Goal: Task Accomplishment & Management: Manage account settings

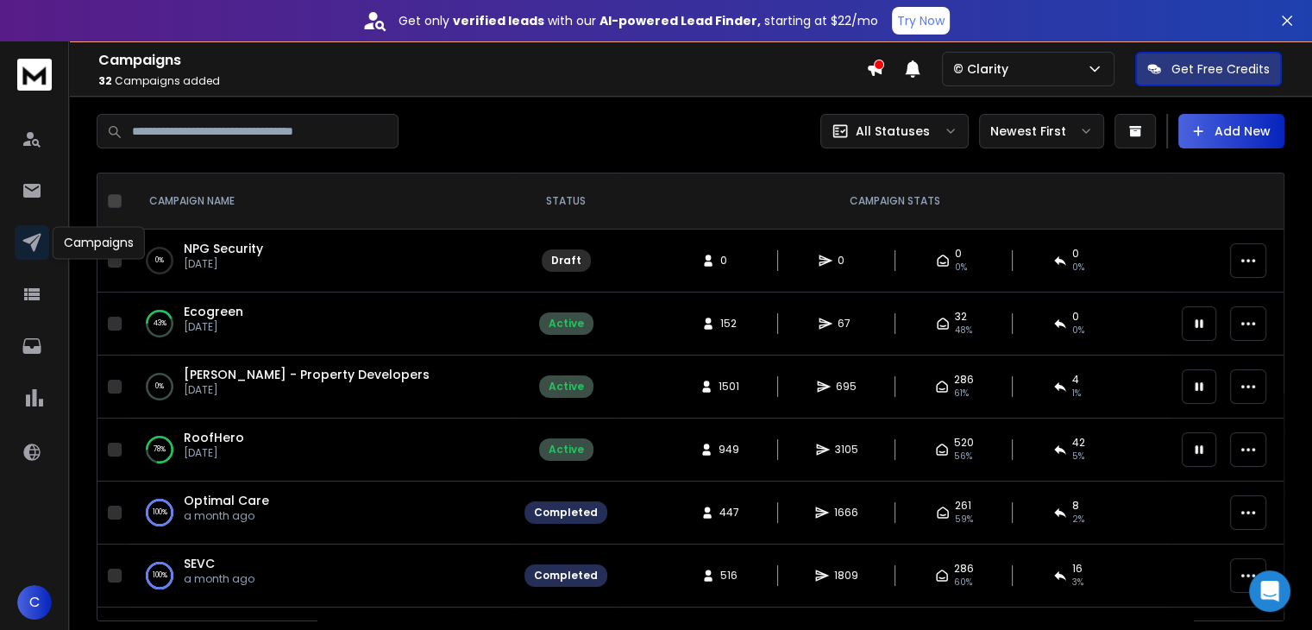
click at [24, 246] on icon at bounding box center [32, 242] width 21 height 21
click at [214, 252] on span "NPG Security" at bounding box center [223, 248] width 79 height 17
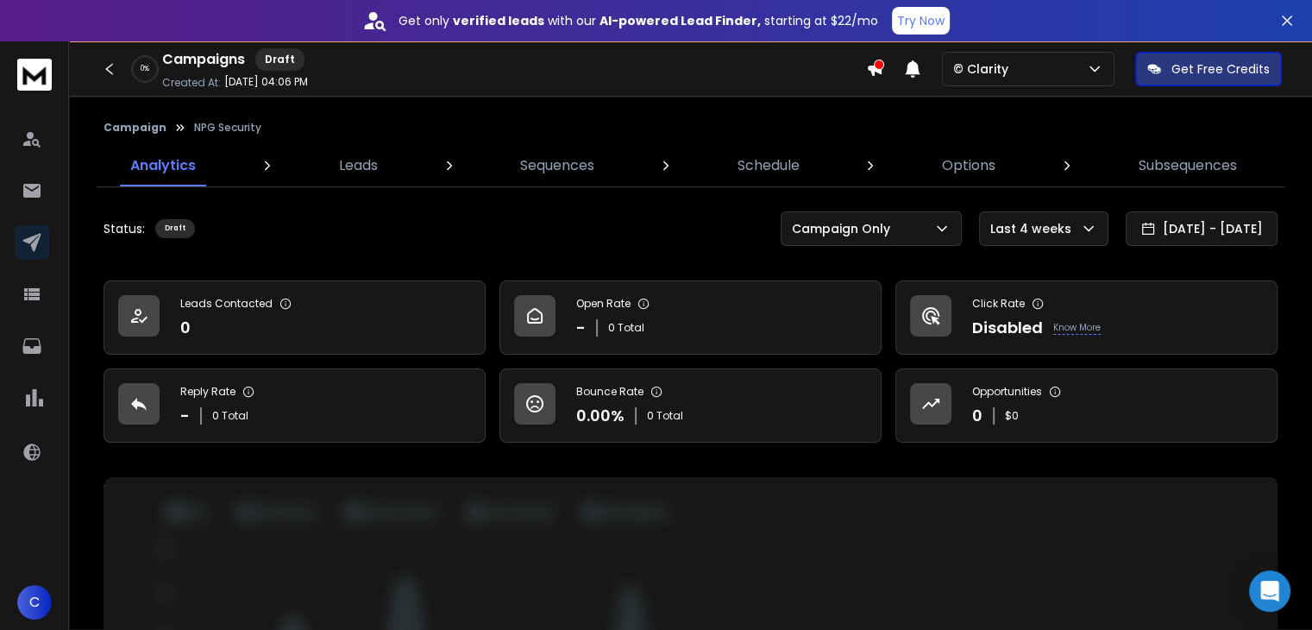
click at [367, 175] on p "Leads" at bounding box center [358, 165] width 39 height 21
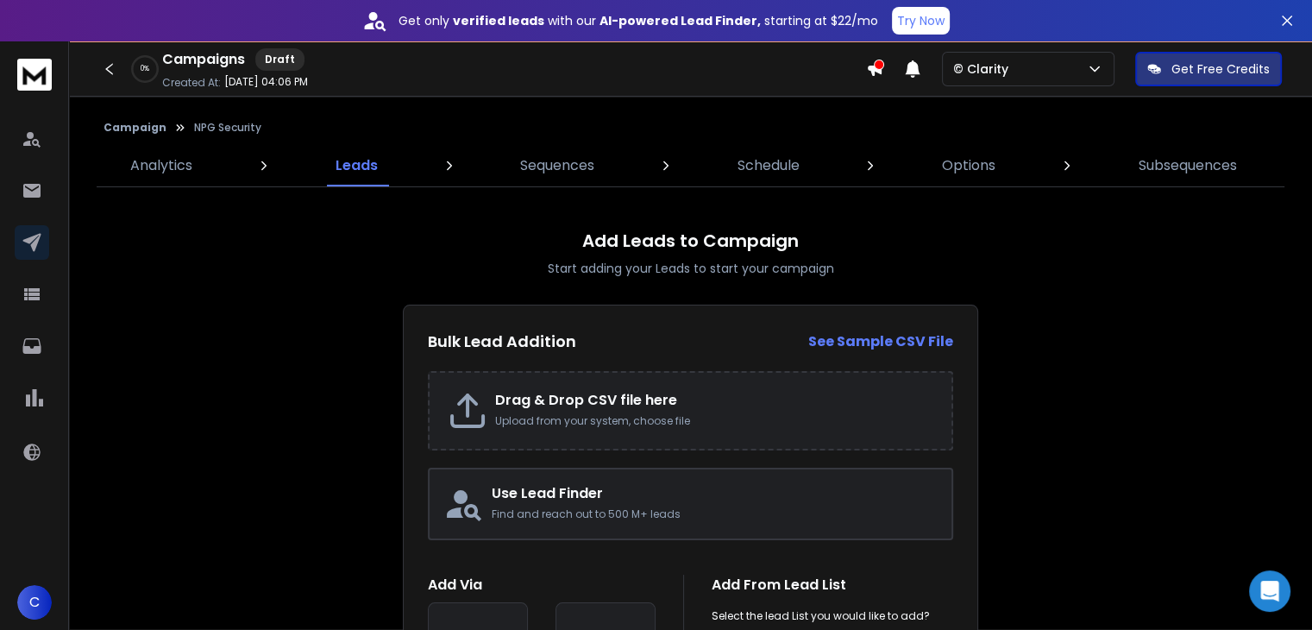
click at [630, 404] on h2 "Drag & Drop CSV file here" at bounding box center [714, 400] width 439 height 21
type input "**********"
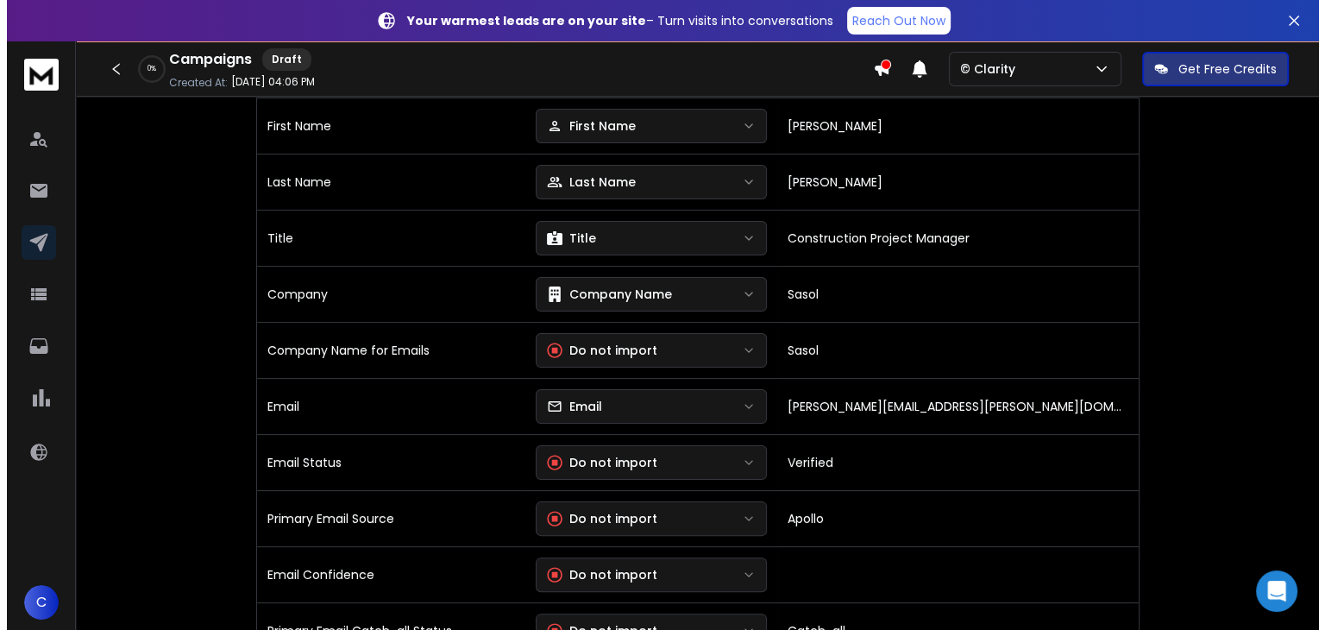
scroll to position [345, 0]
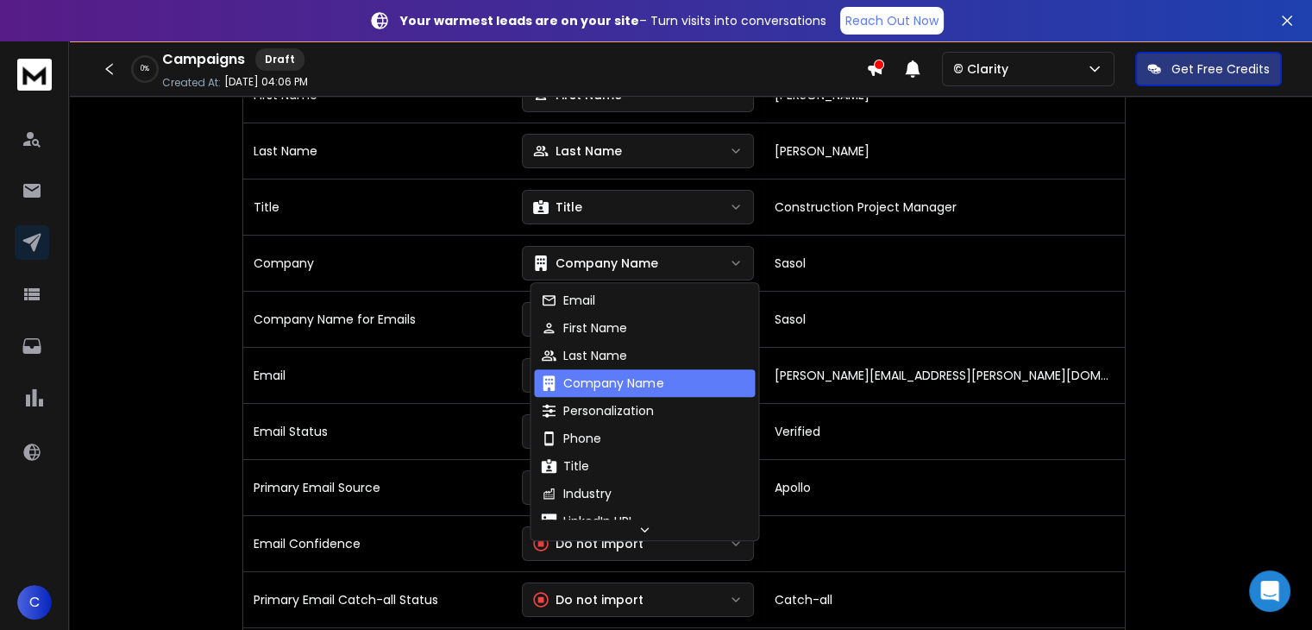
click at [642, 260] on div "Company Name" at bounding box center [595, 262] width 125 height 17
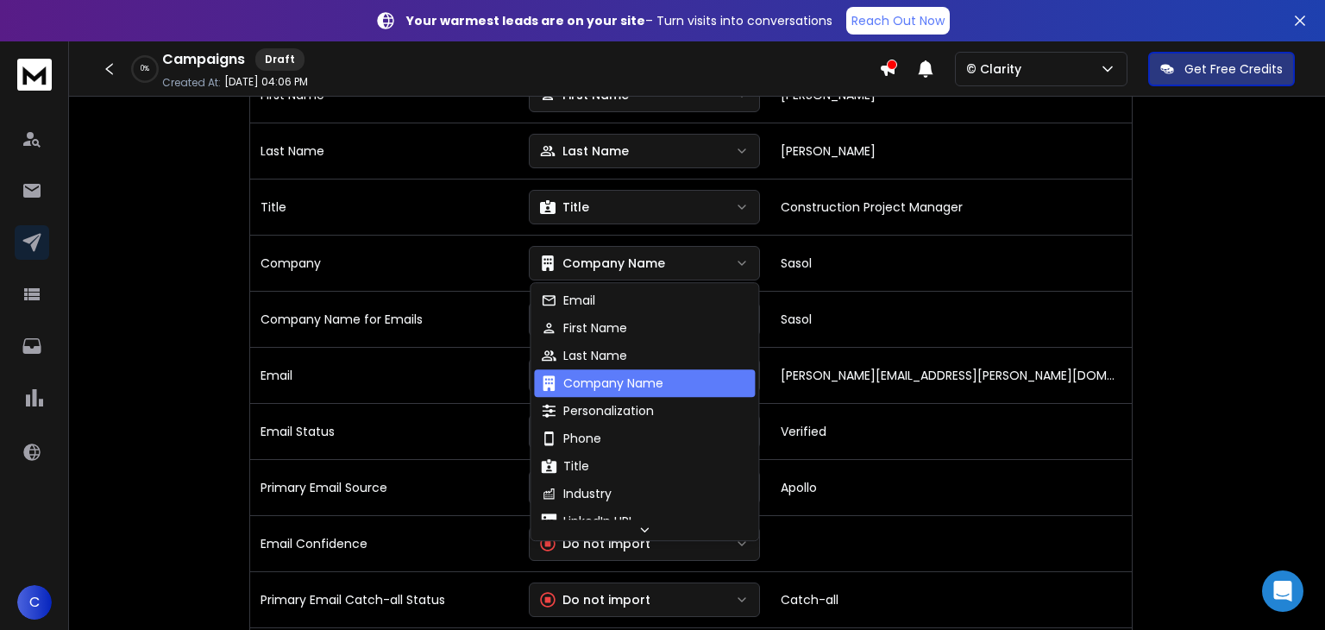
click at [462, 342] on td "Company Name for Emails" at bounding box center [384, 319] width 268 height 56
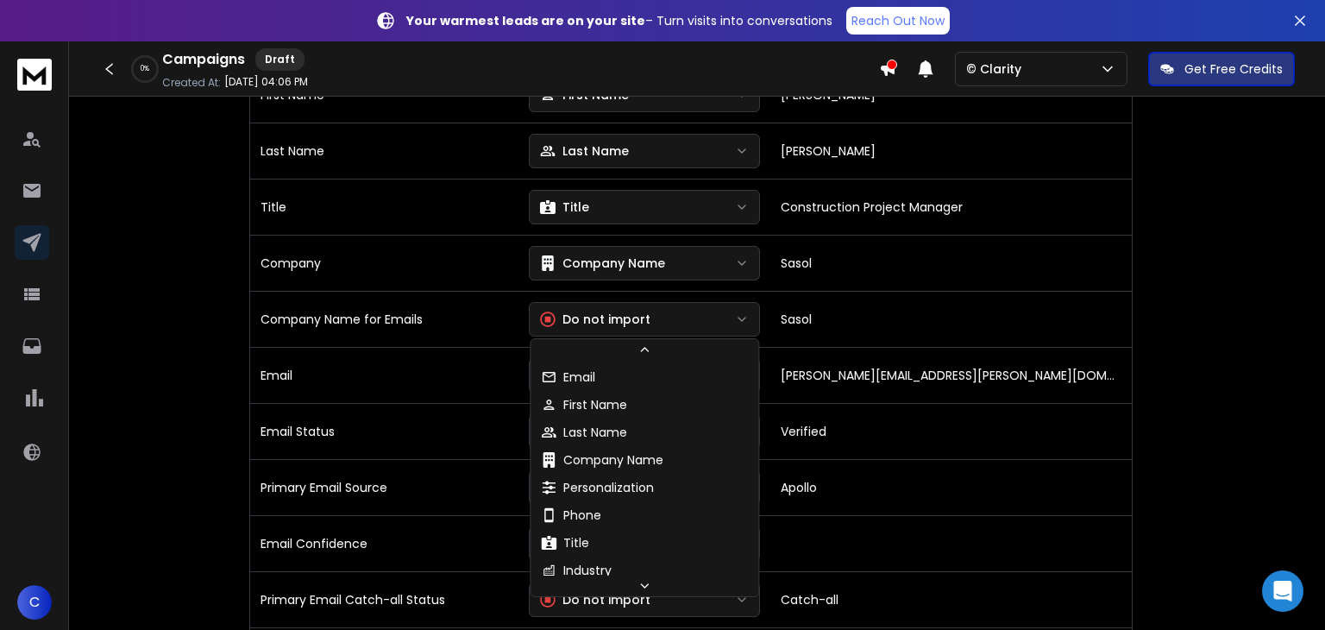
click at [621, 311] on div "Do not import" at bounding box center [595, 318] width 110 height 17
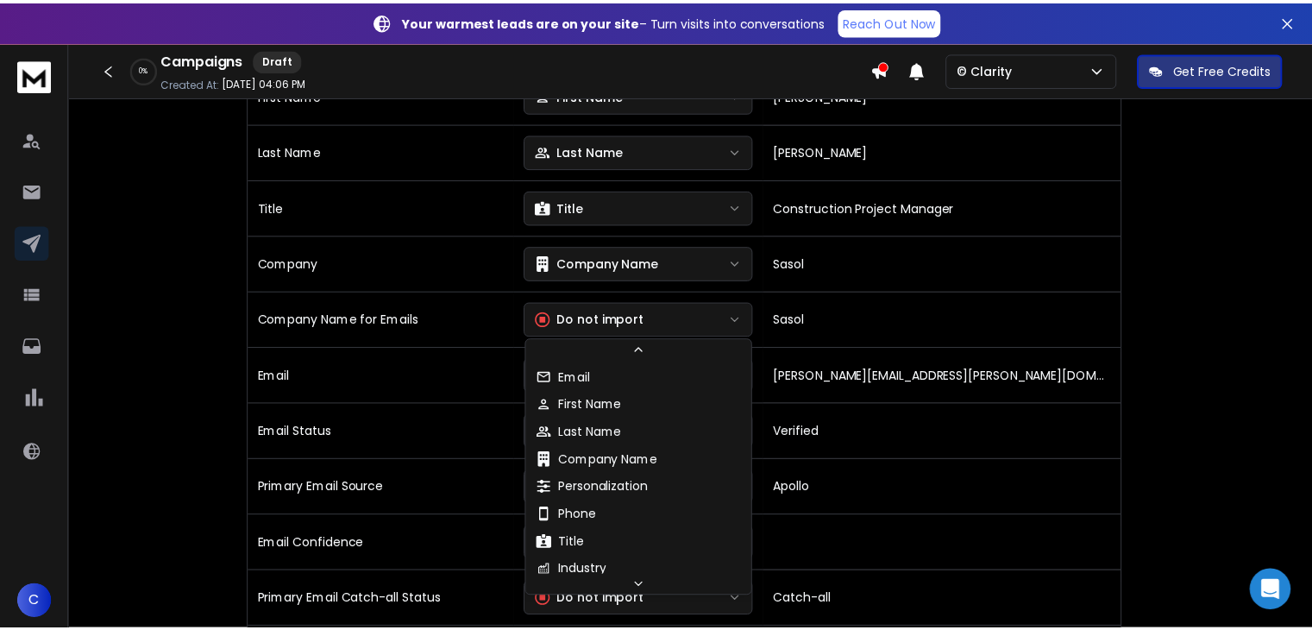
scroll to position [173, 0]
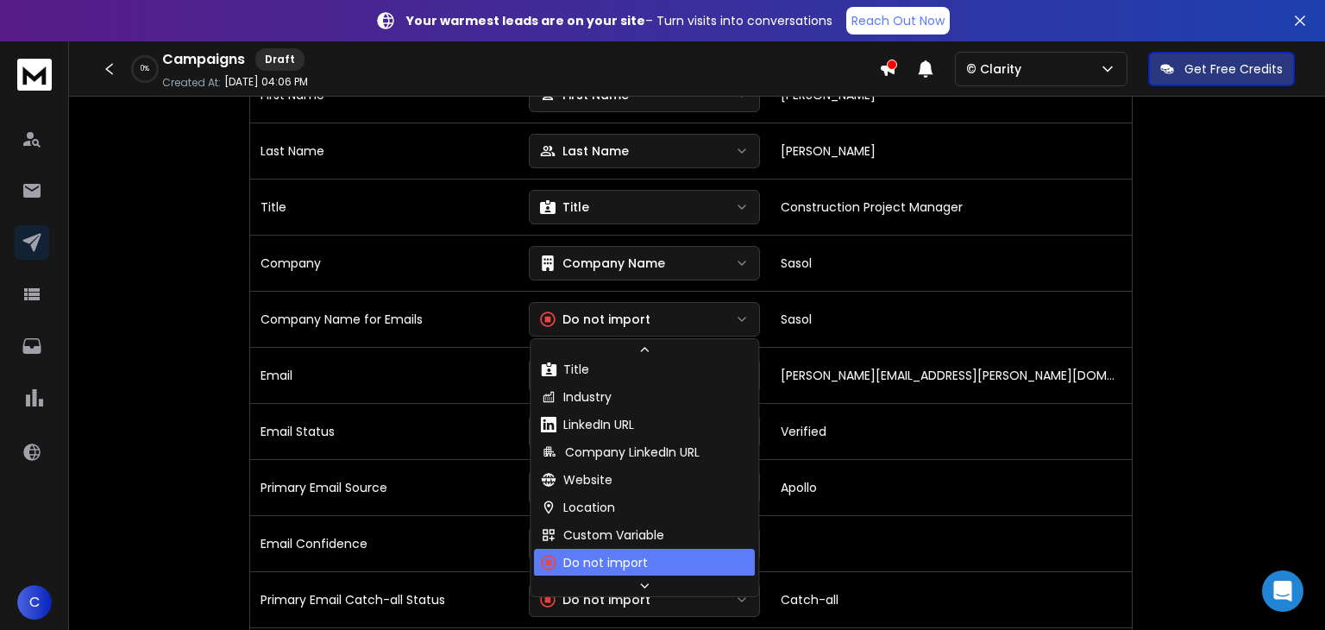
drag, startPoint x: 365, startPoint y: 367, endPoint x: 491, endPoint y: 261, distance: 164.6
click at [369, 368] on td "Email" at bounding box center [384, 375] width 268 height 56
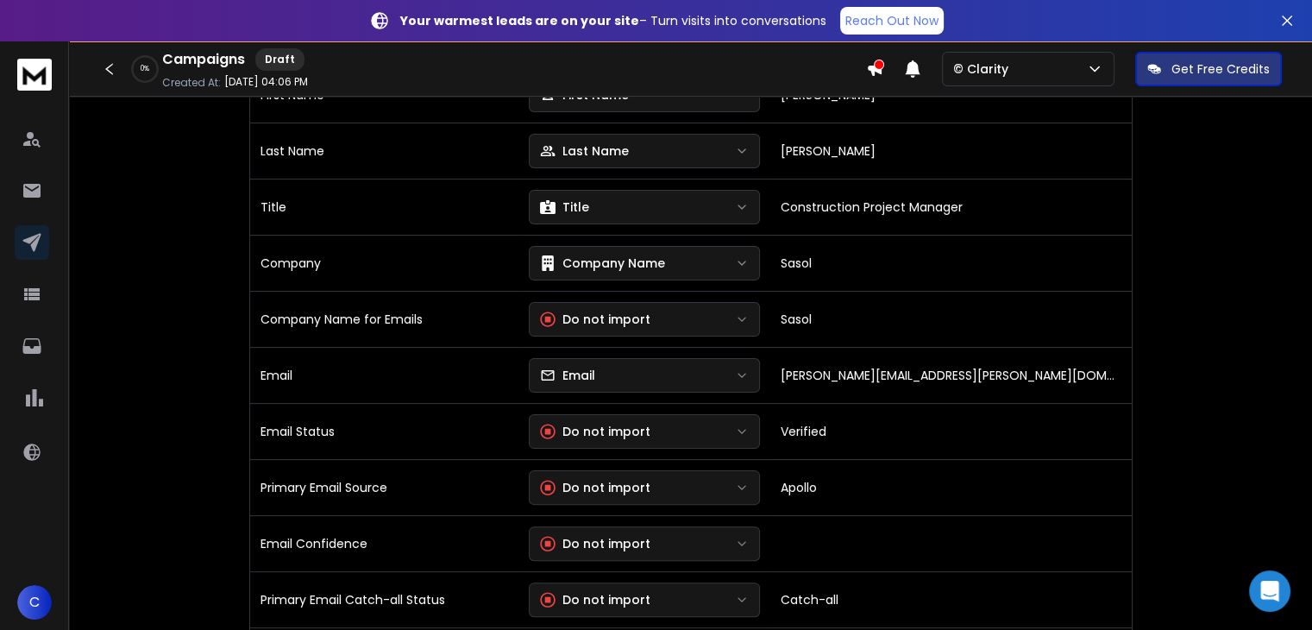
click at [659, 263] on div "Company Name" at bounding box center [602, 262] width 125 height 17
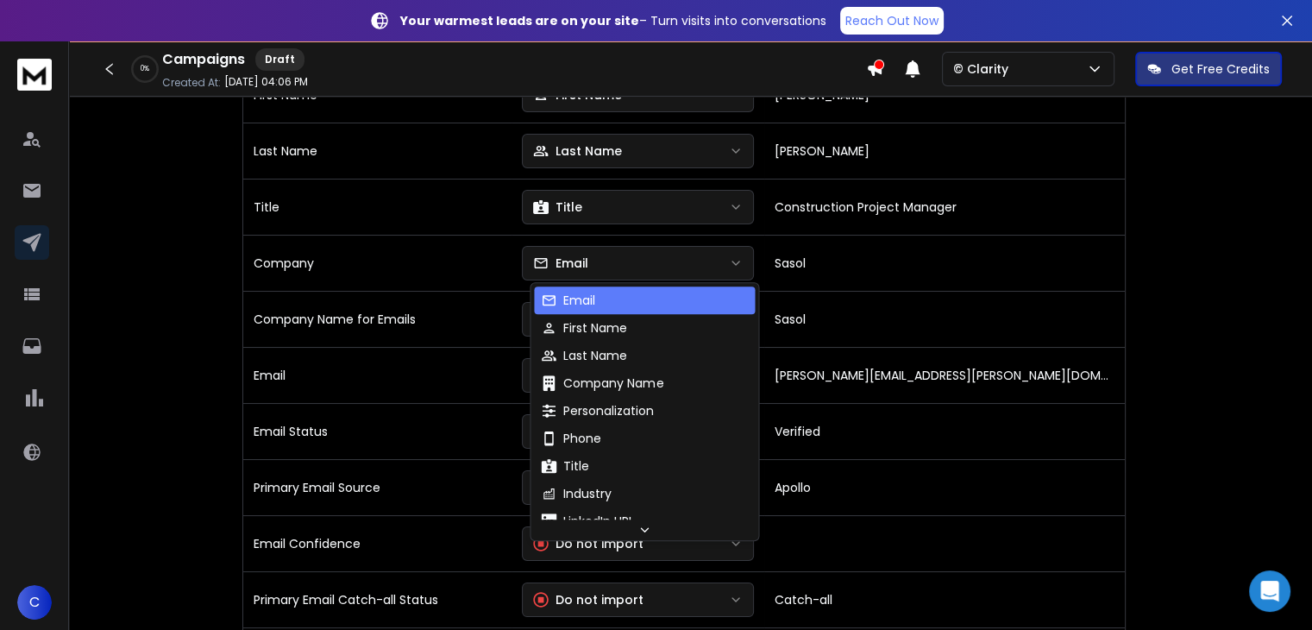
click at [605, 262] on button "Email" at bounding box center [638, 263] width 232 height 34
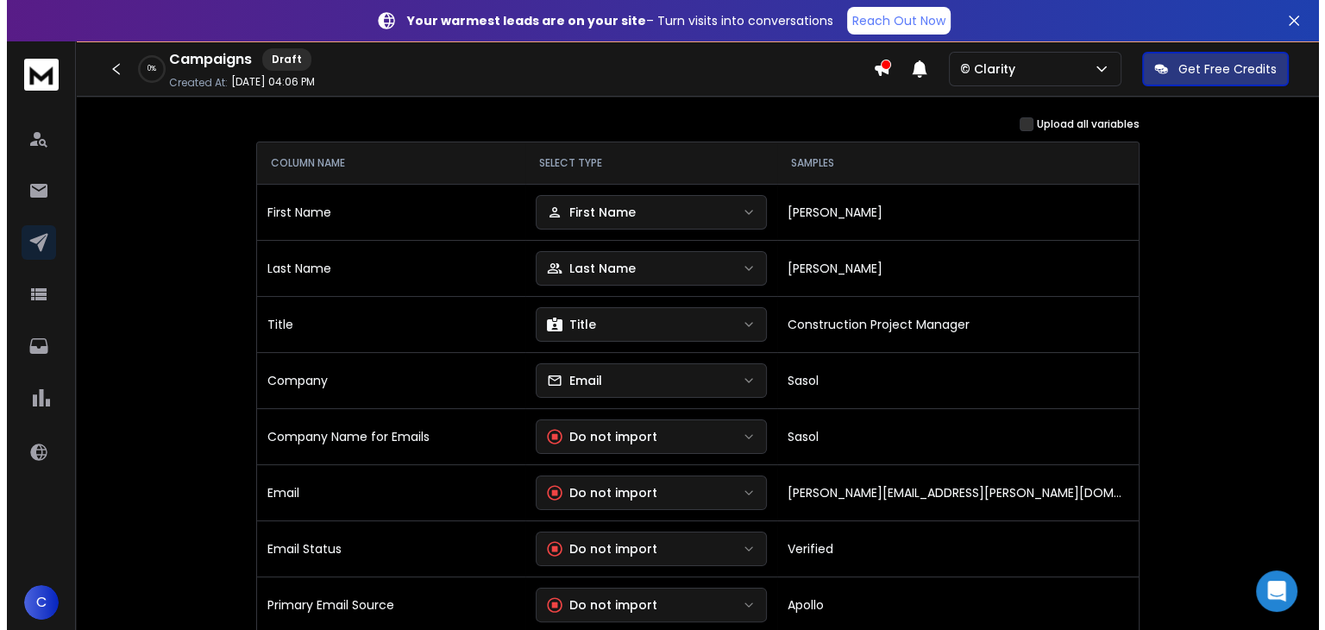
scroll to position [259, 0]
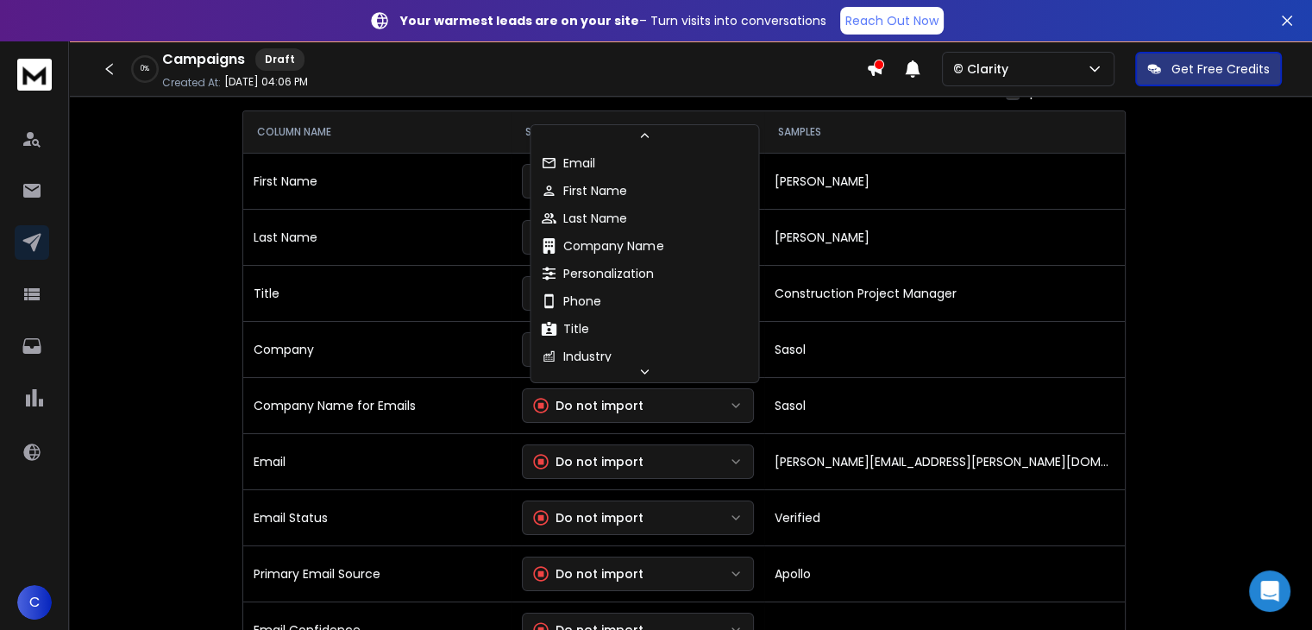
click at [564, 408] on div "Do not import" at bounding box center [588, 405] width 110 height 17
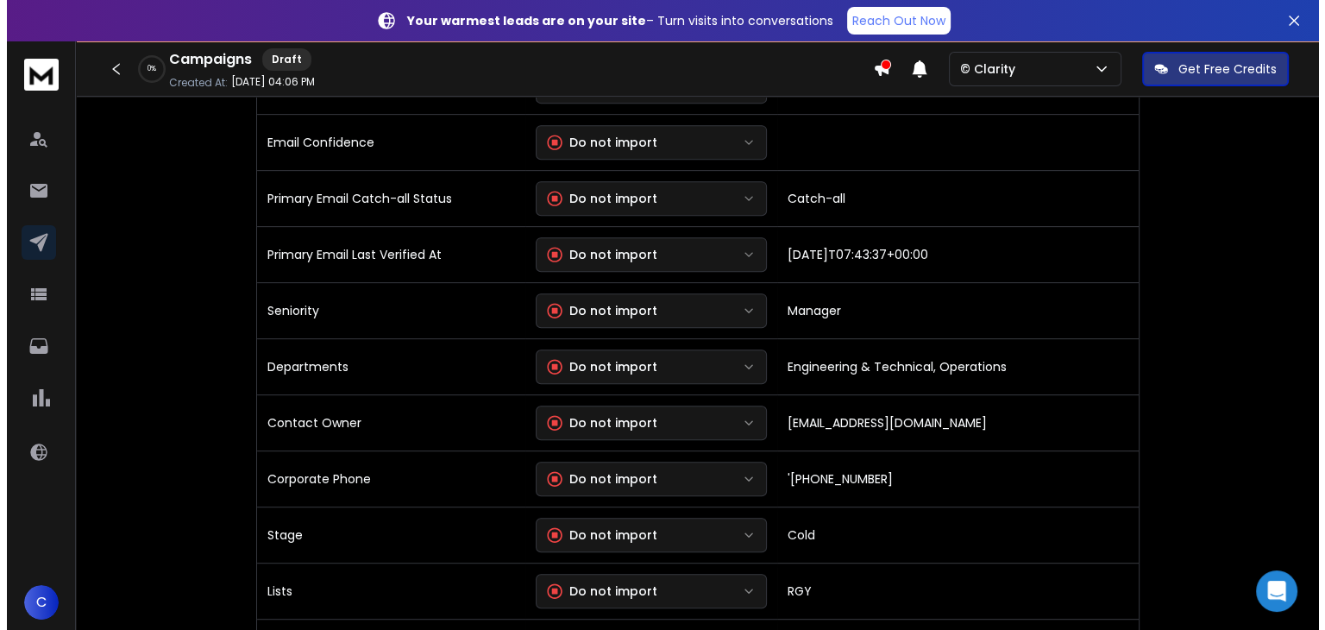
scroll to position [776, 0]
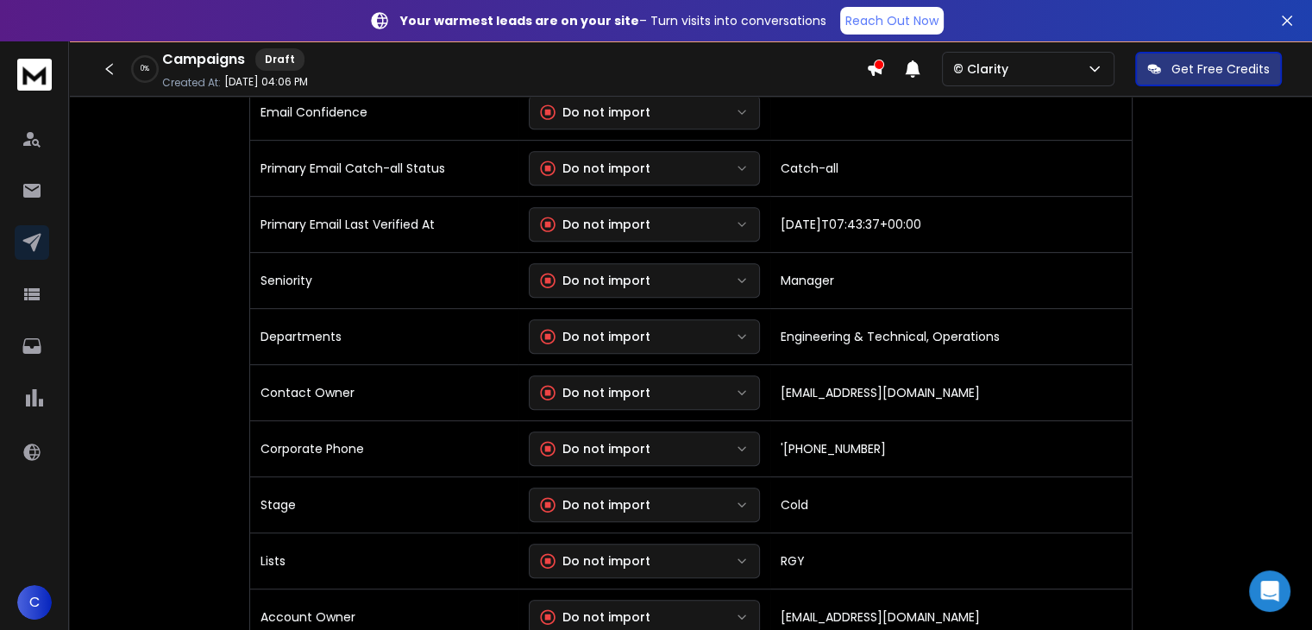
click at [597, 385] on div "Do not import" at bounding box center [595, 392] width 110 height 17
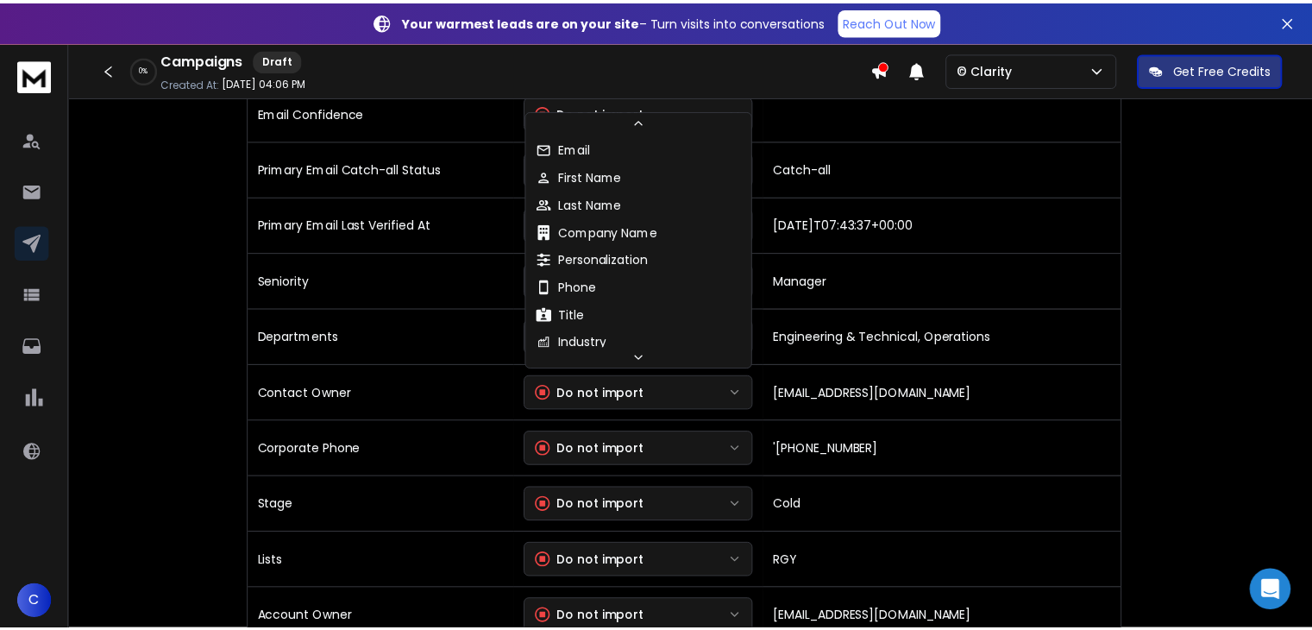
scroll to position [173, 0]
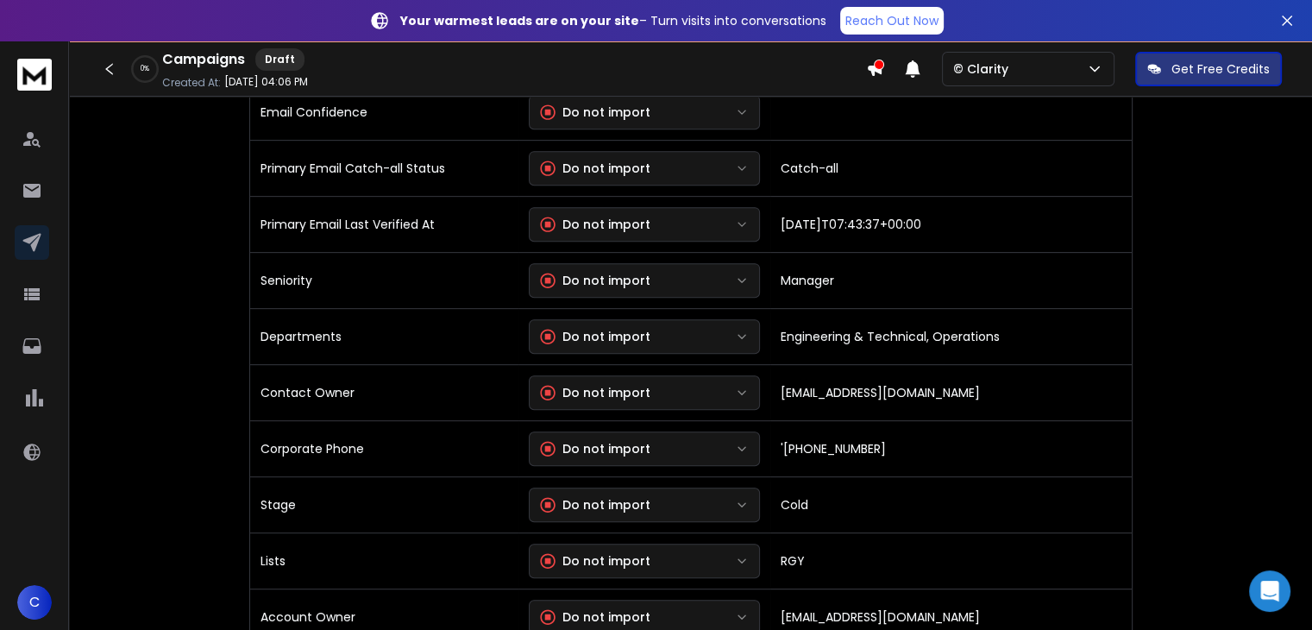
click at [593, 388] on div "Do not import" at bounding box center [595, 392] width 110 height 17
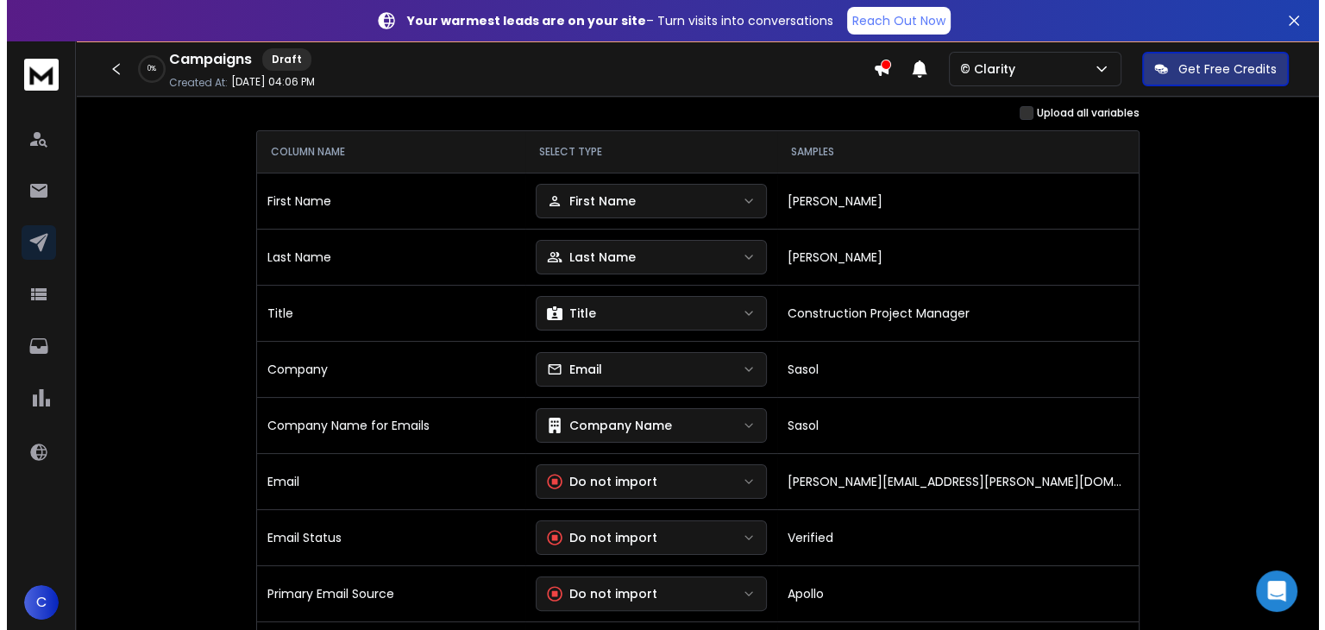
scroll to position [259, 0]
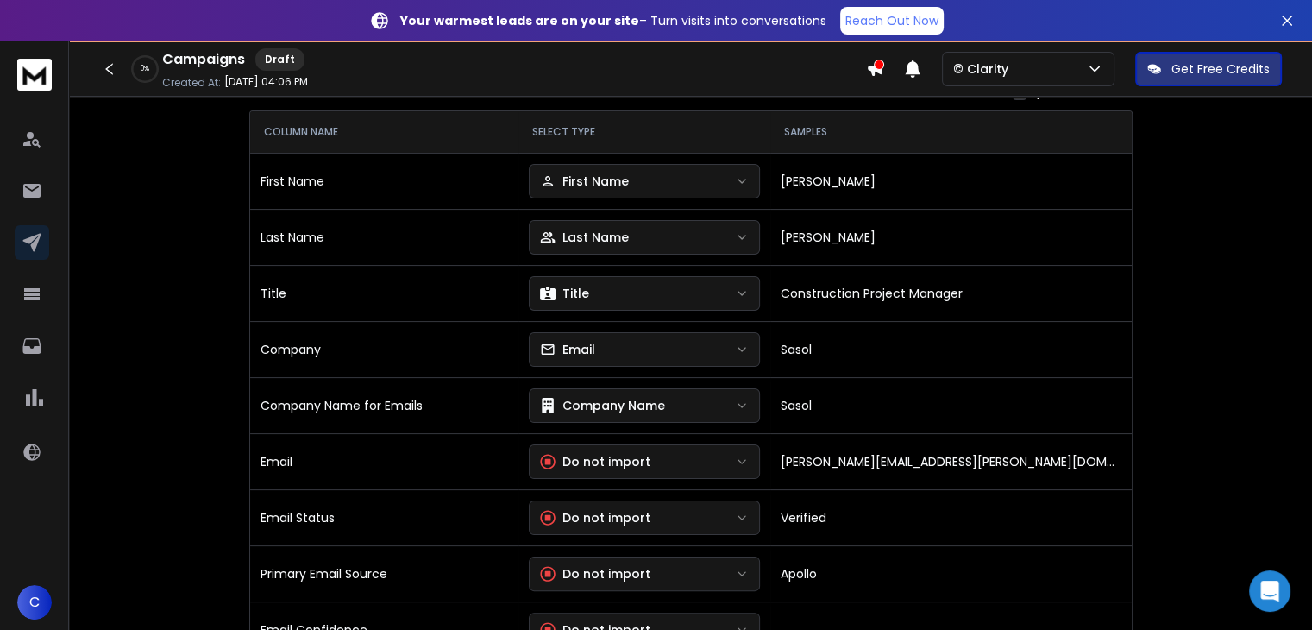
click at [621, 467] on div "Do not import" at bounding box center [595, 461] width 110 height 17
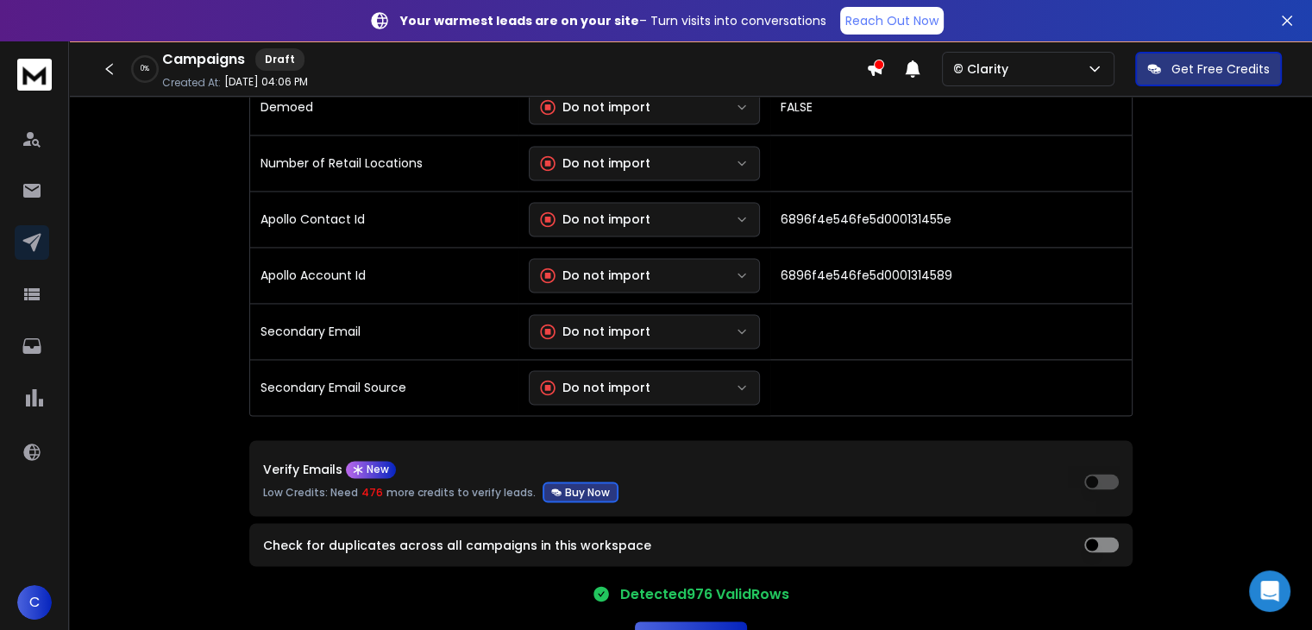
scroll to position [2842, 0]
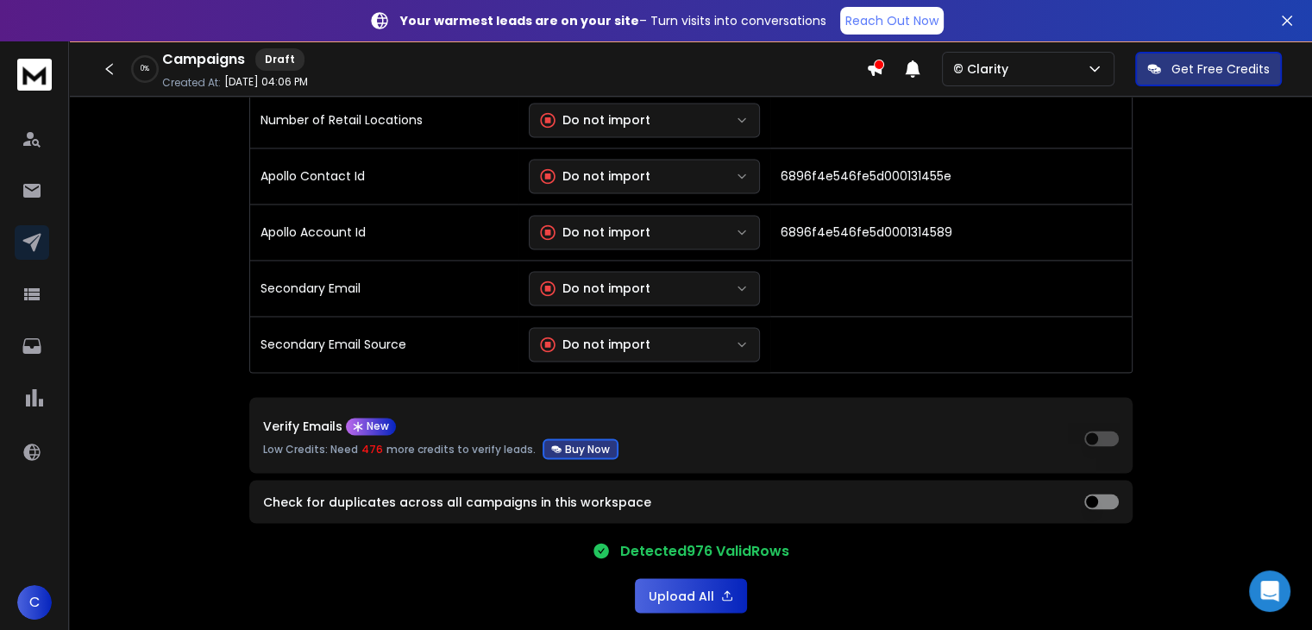
click at [696, 584] on button "Upload All" at bounding box center [691, 595] width 112 height 34
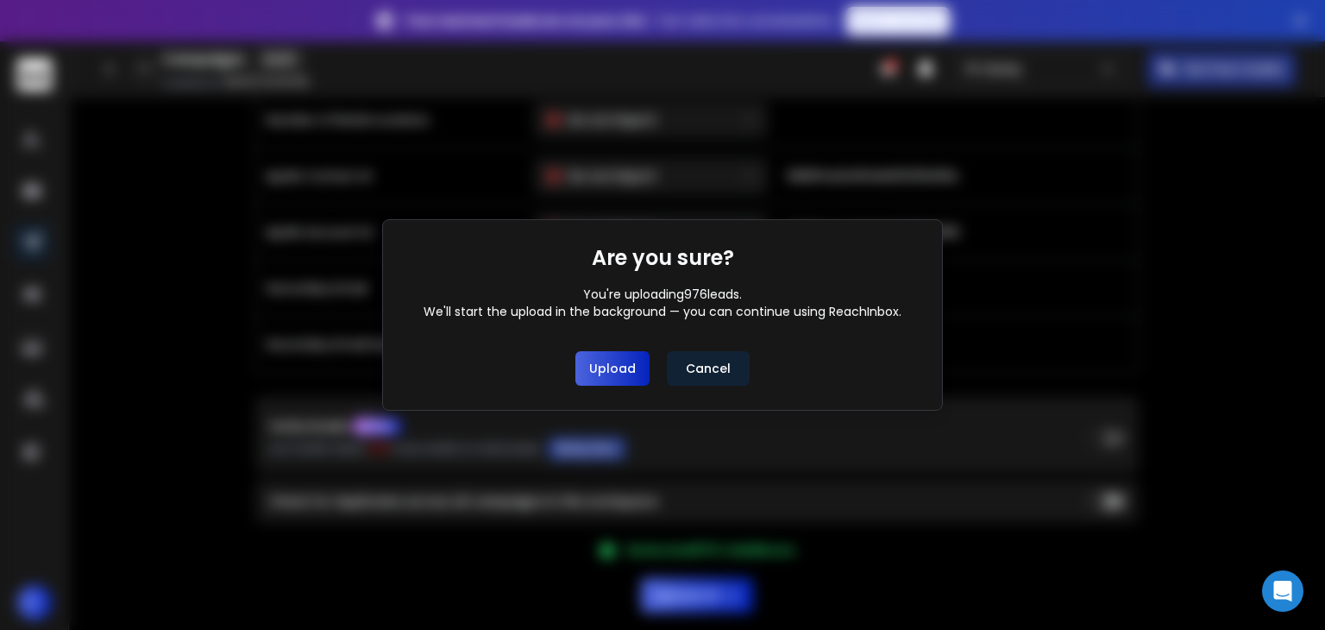
click at [605, 373] on button "Upload" at bounding box center [612, 368] width 74 height 34
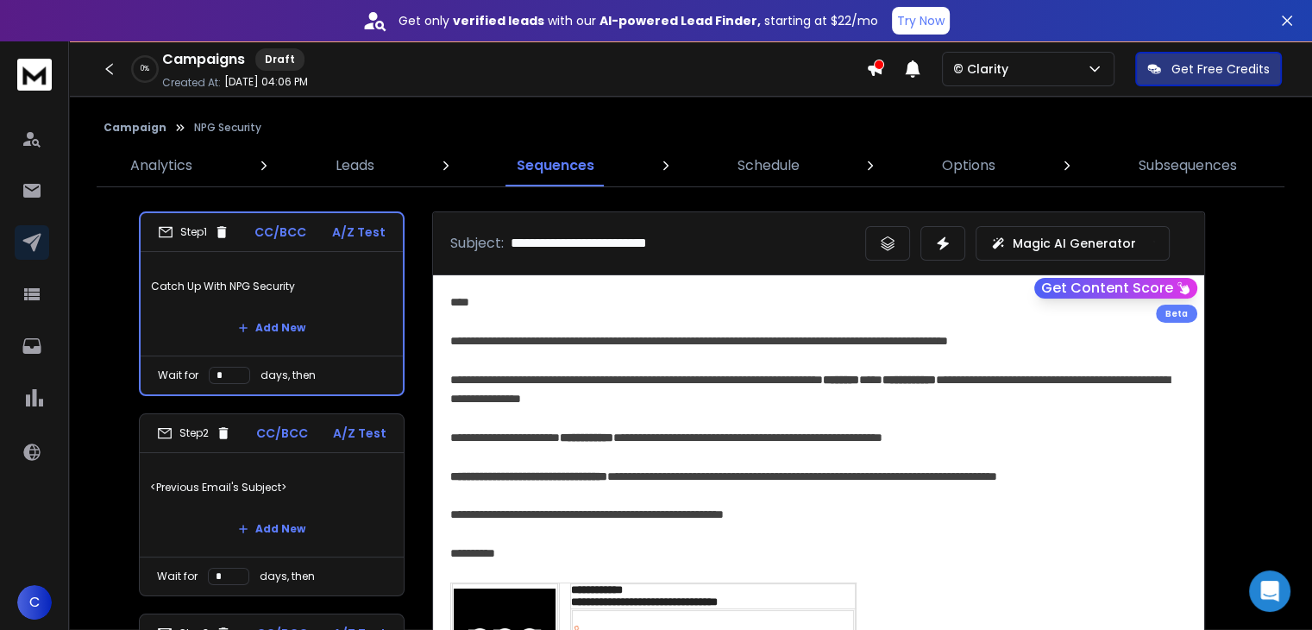
click at [468, 304] on div "****" at bounding box center [812, 301] width 724 height 19
click at [467, 303] on div "****" at bounding box center [812, 301] width 724 height 19
click at [471, 308] on div "****" at bounding box center [812, 301] width 724 height 19
click at [458, 301] on div "****" at bounding box center [812, 301] width 724 height 19
click at [466, 307] on div "****" at bounding box center [812, 301] width 724 height 19
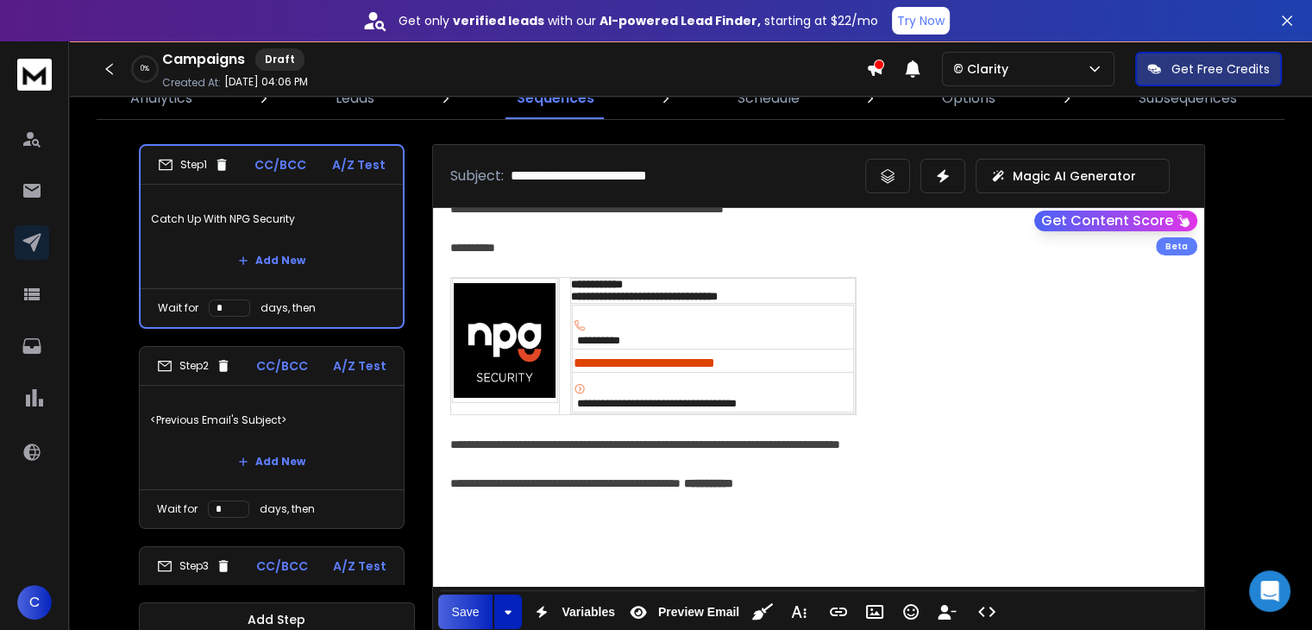
scroll to position [97, 0]
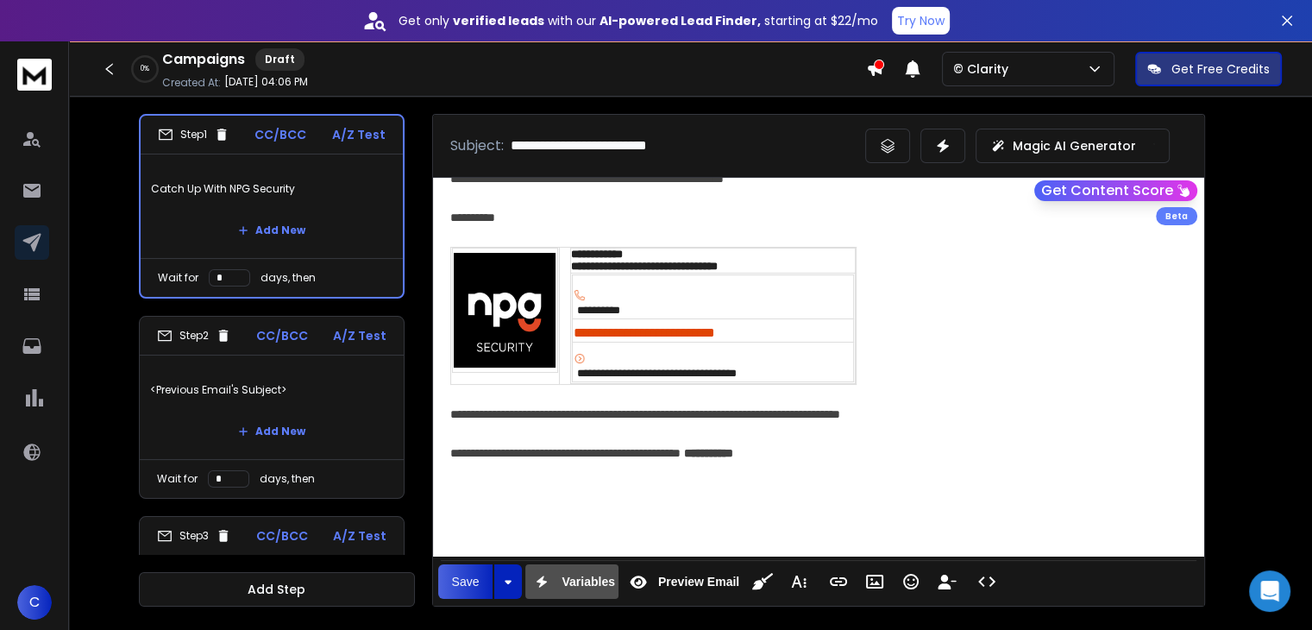
click at [604, 574] on span "Variables" at bounding box center [588, 581] width 60 height 15
click at [580, 581] on span "Variables" at bounding box center [588, 581] width 60 height 15
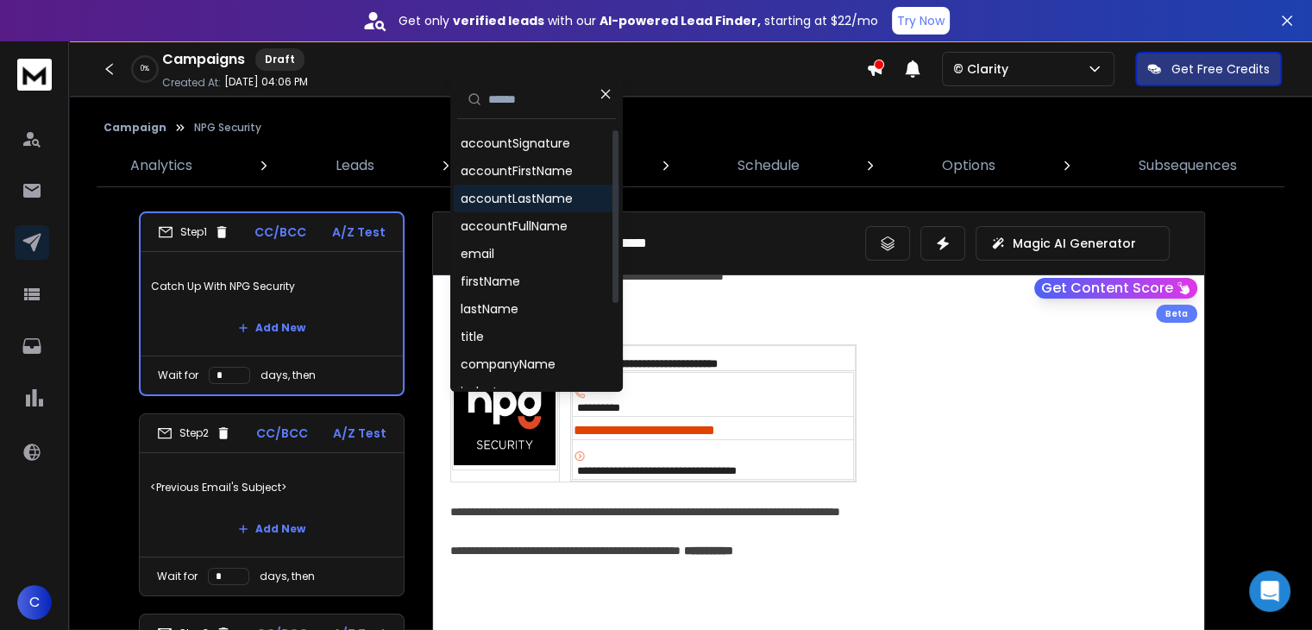
scroll to position [0, 0]
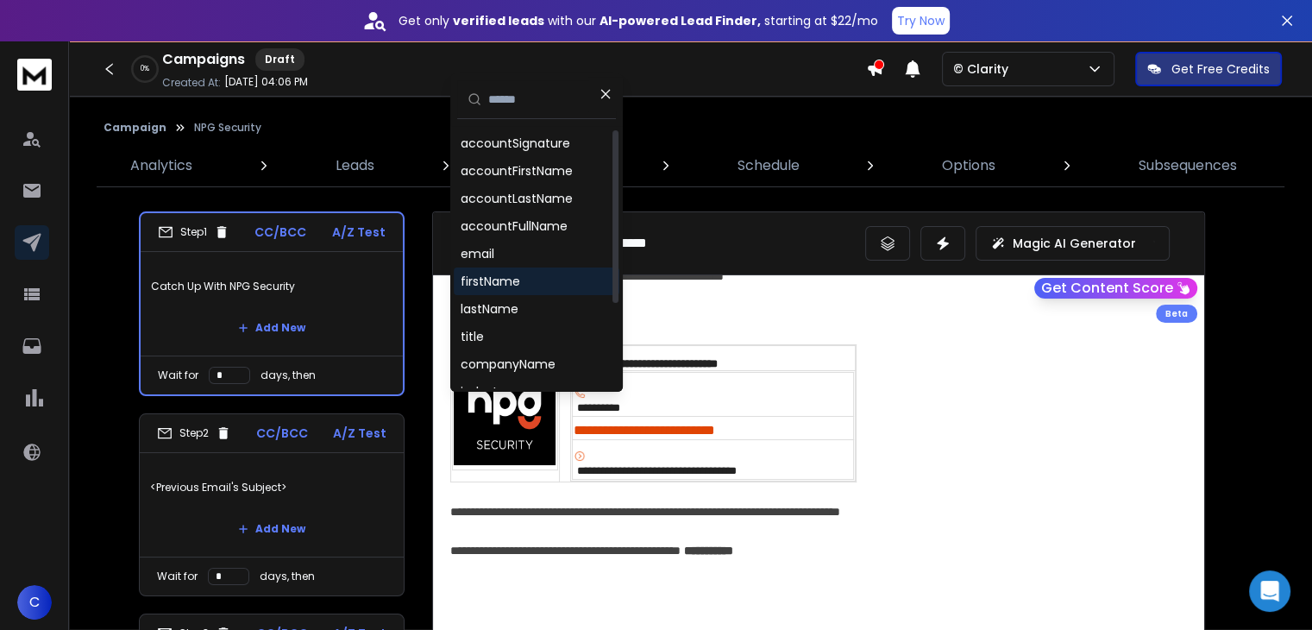
click at [495, 274] on div "firstName" at bounding box center [490, 281] width 60 height 17
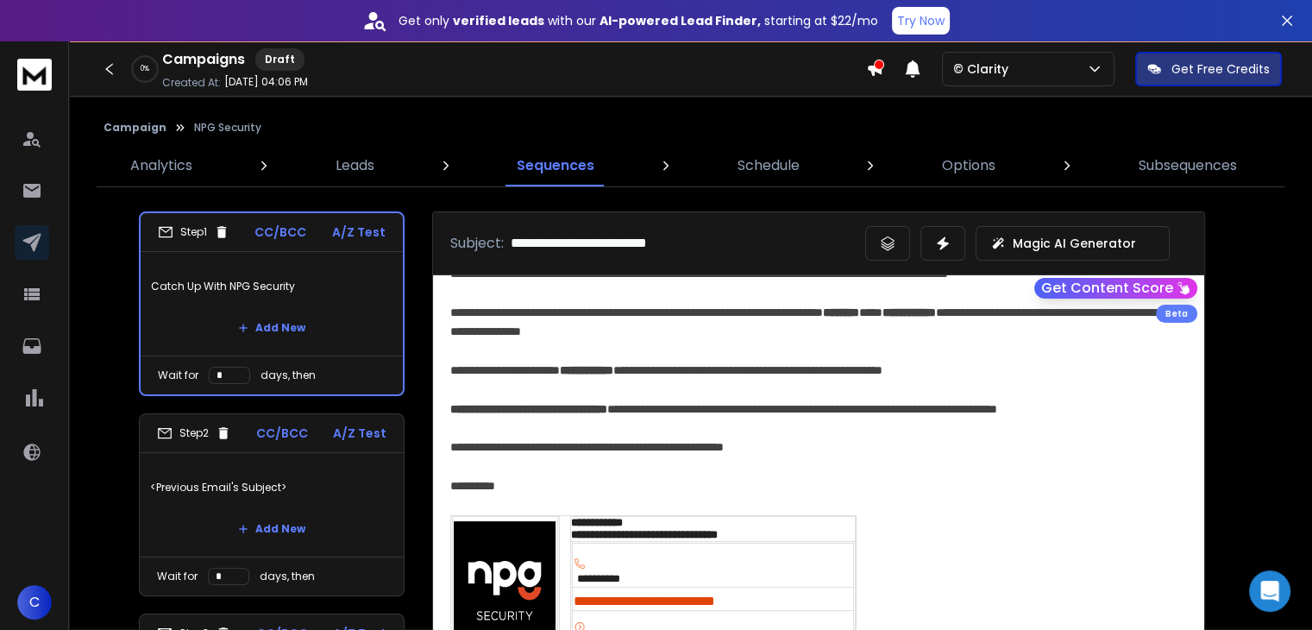
scroll to position [86, 0]
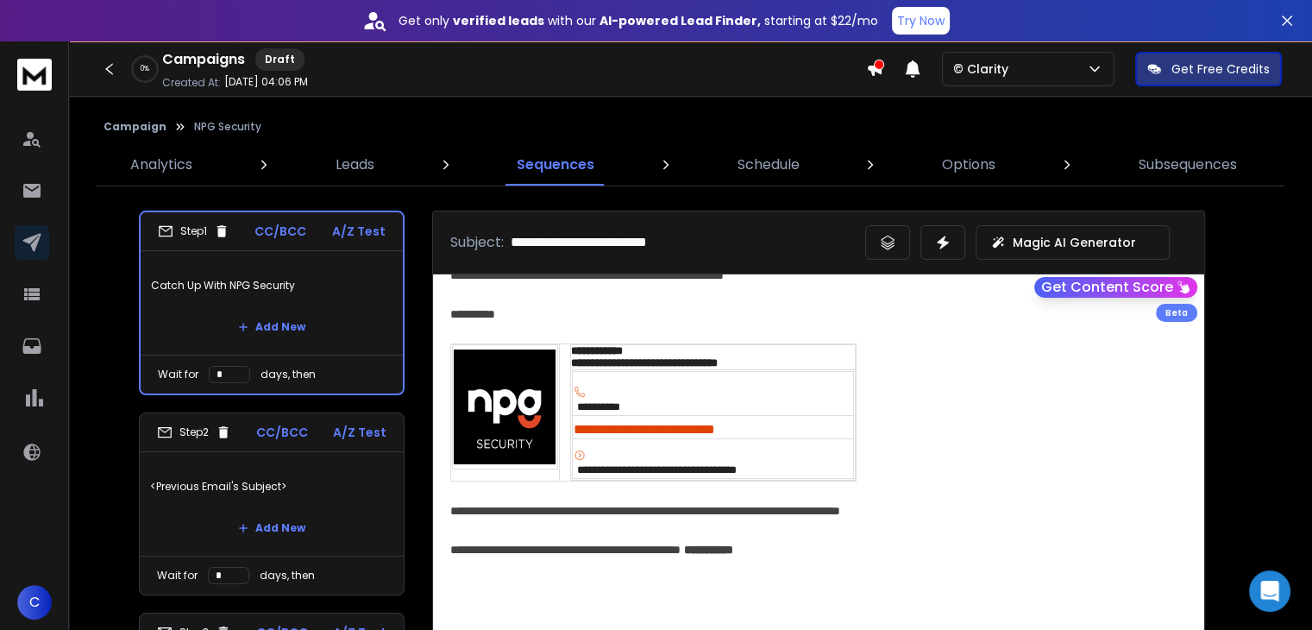
click at [261, 492] on p "<Previous Email's Subject>" at bounding box center [271, 486] width 243 height 48
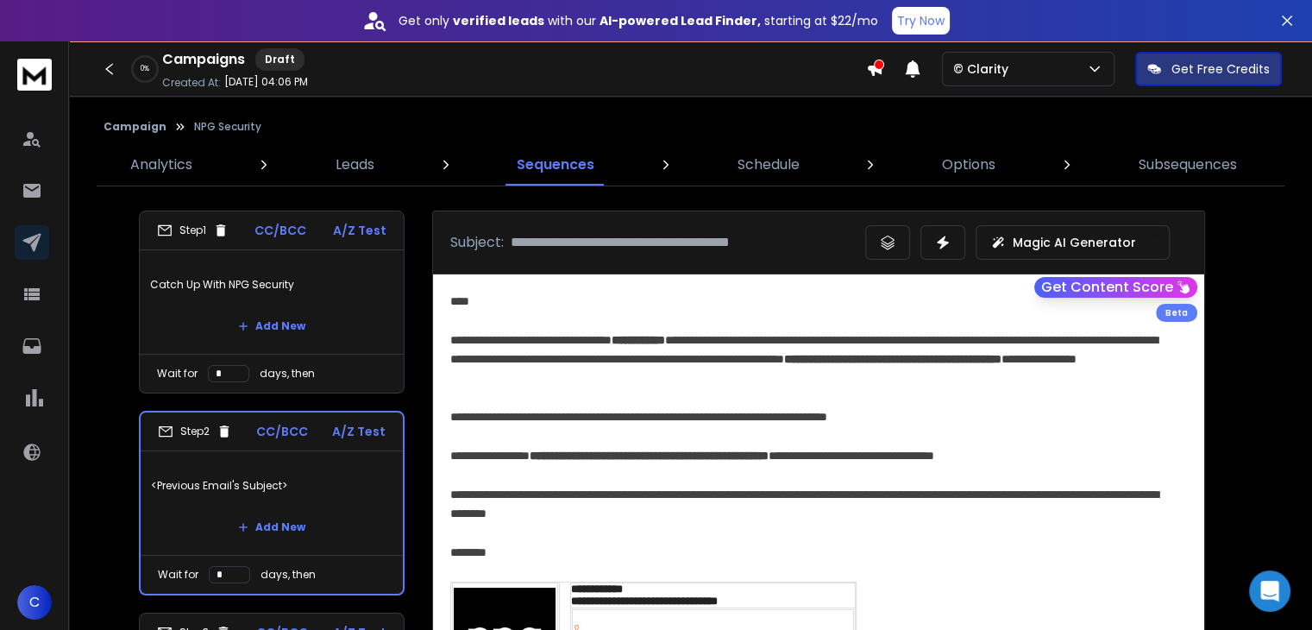
click at [468, 297] on div "****" at bounding box center [812, 300] width 724 height 19
click at [462, 294] on div "****" at bounding box center [812, 300] width 724 height 19
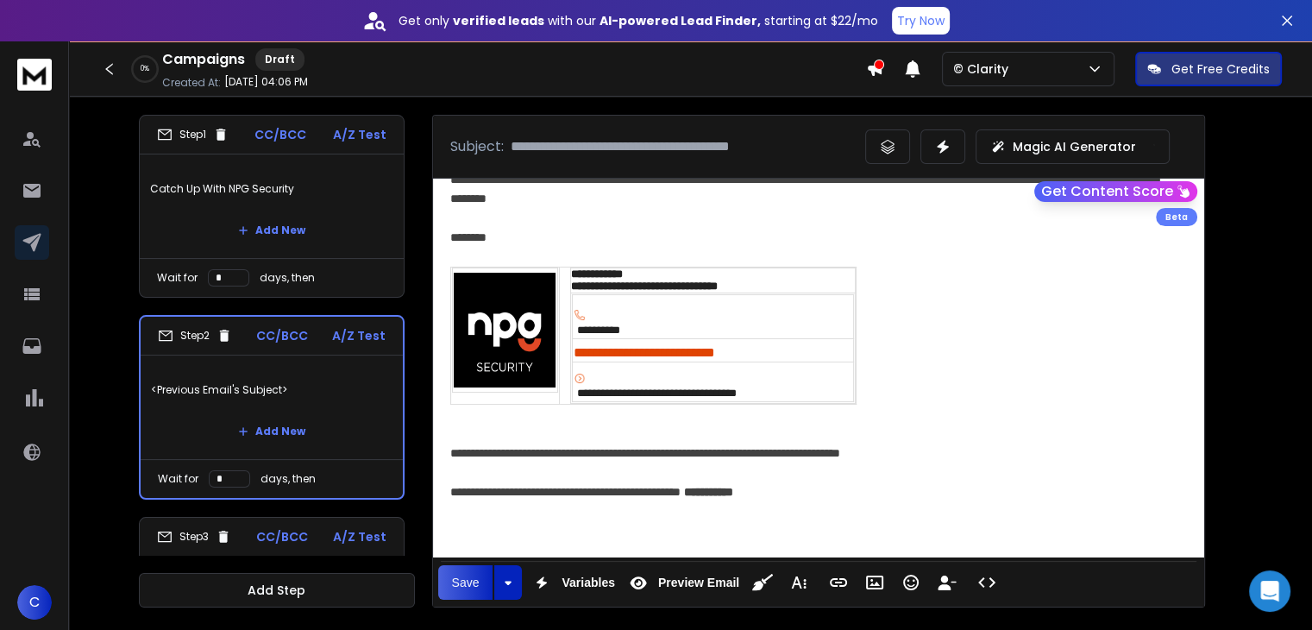
scroll to position [97, 0]
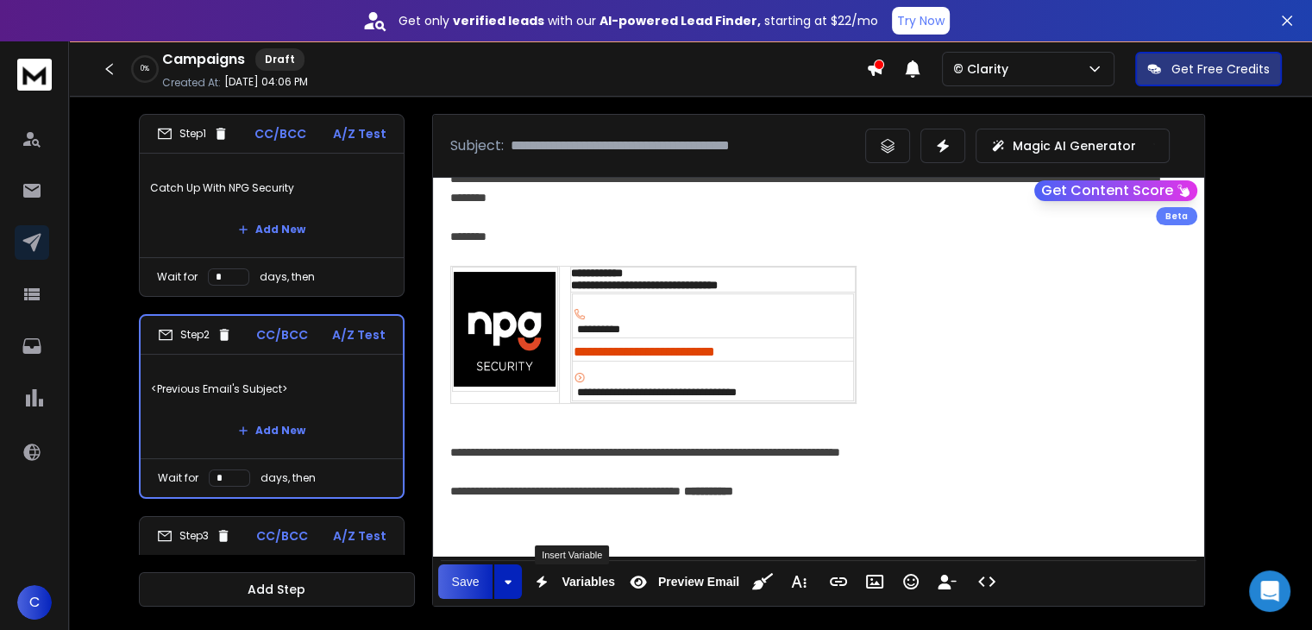
click at [612, 574] on span "Variables" at bounding box center [588, 581] width 60 height 15
click at [593, 567] on button "Variables Insert Variable" at bounding box center [571, 581] width 93 height 34
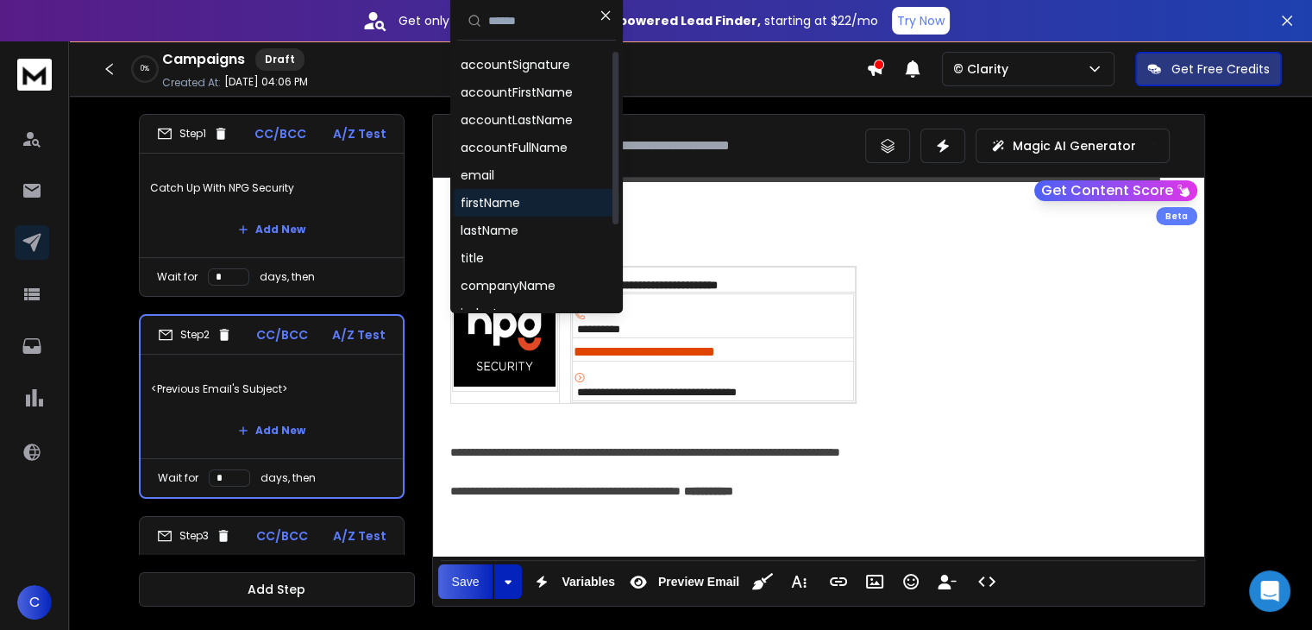
click at [488, 189] on div "firstName" at bounding box center [537, 203] width 166 height 28
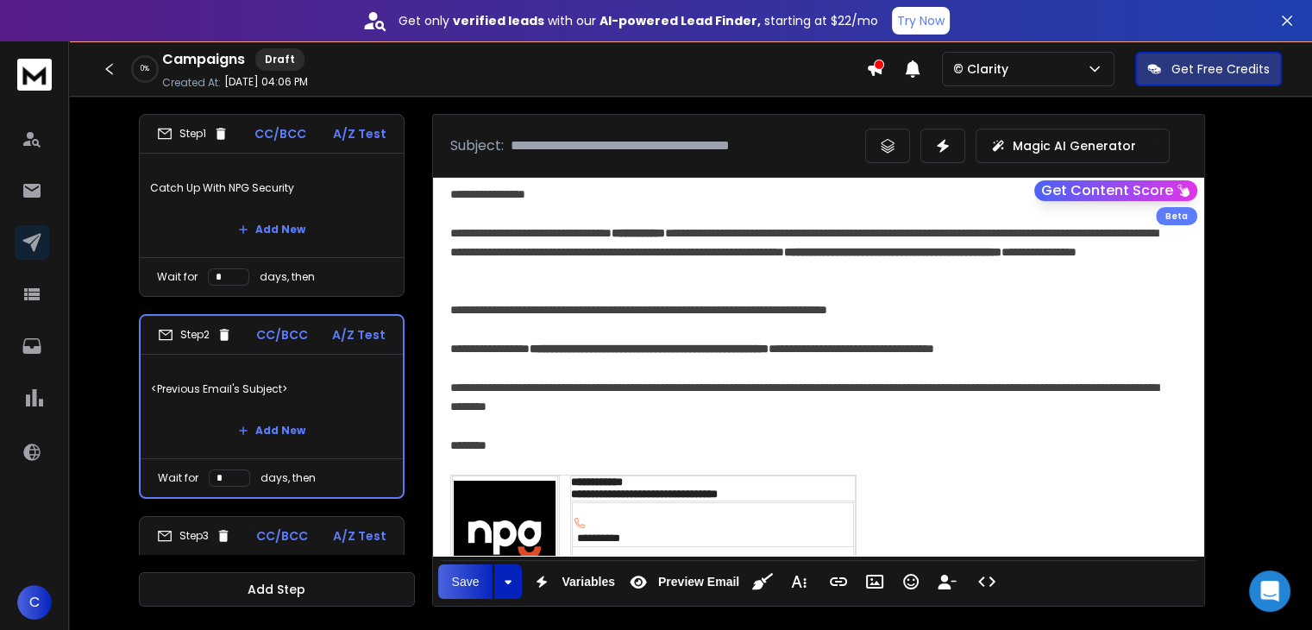
scroll to position [0, 0]
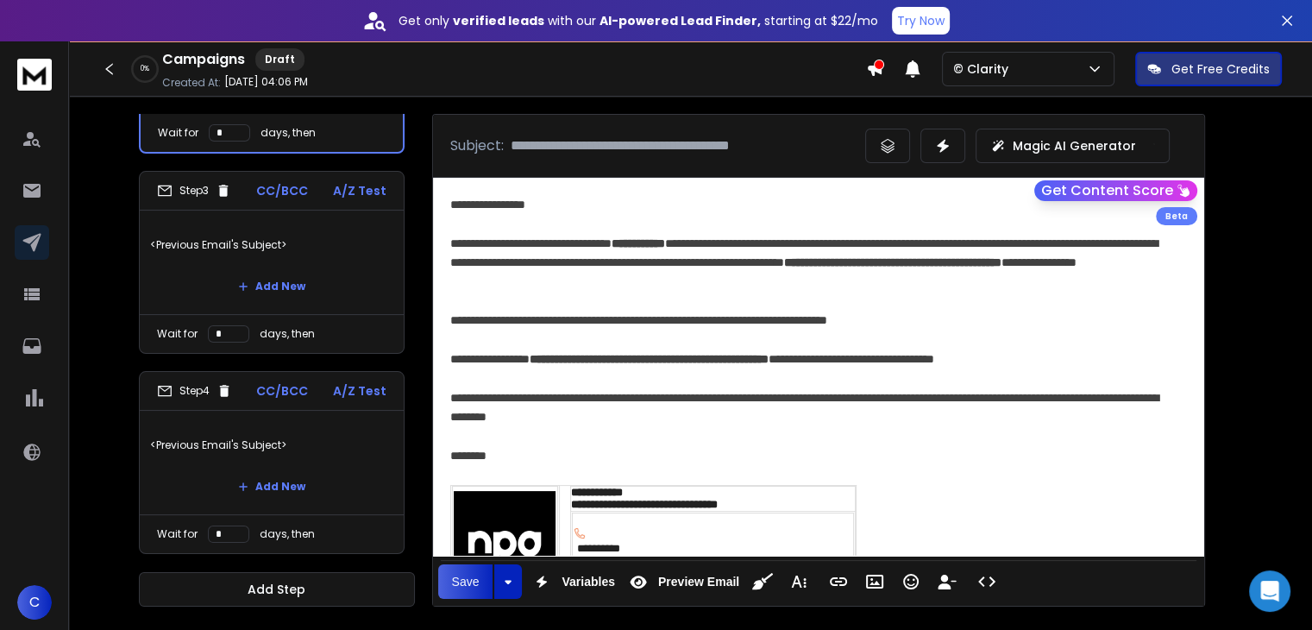
click at [244, 450] on p "<Previous Email's Subject>" at bounding box center [271, 445] width 243 height 48
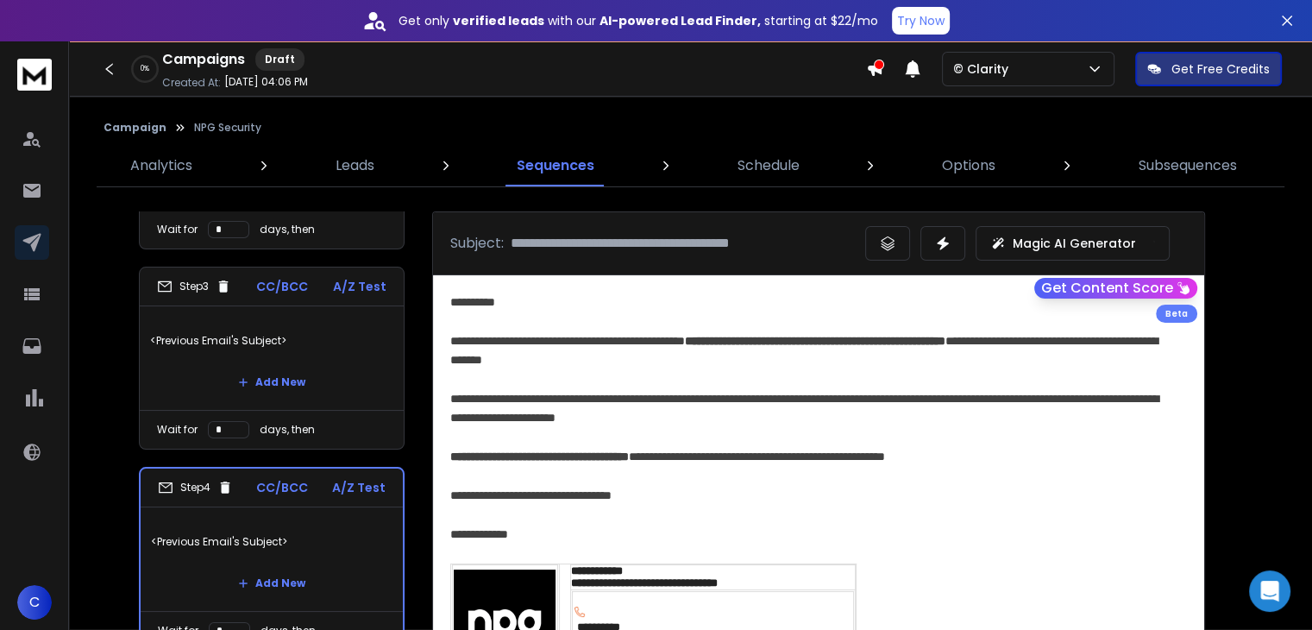
click at [504, 301] on div "**********" at bounding box center [812, 301] width 724 height 19
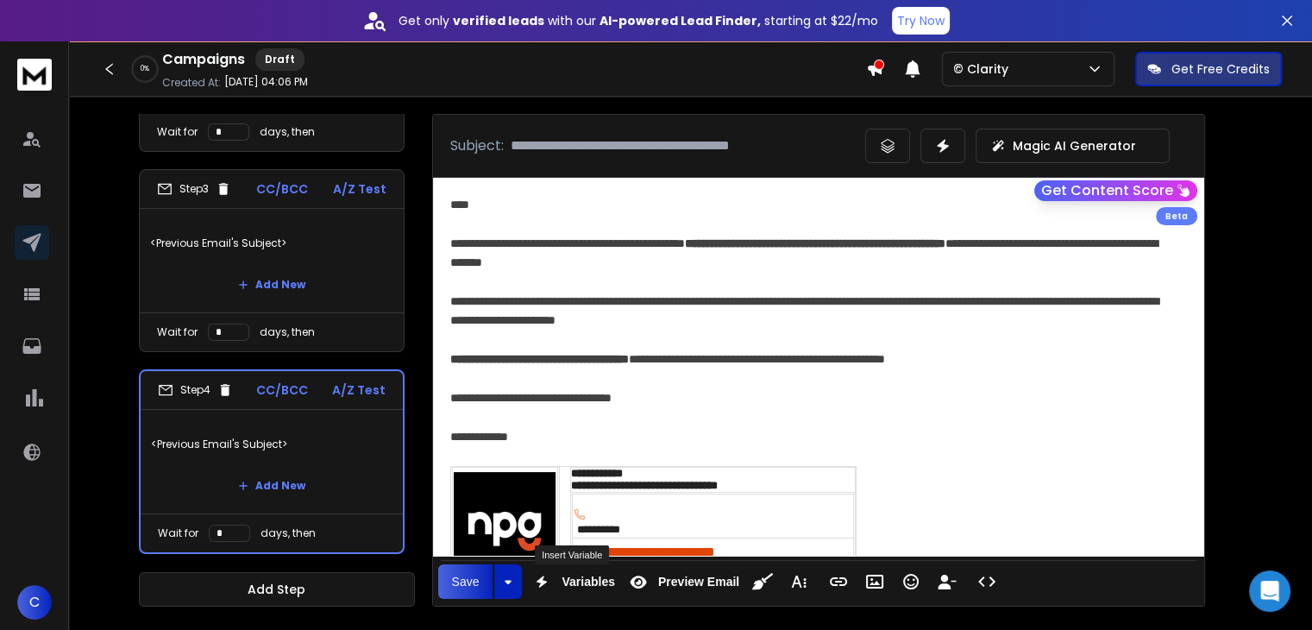
click at [617, 584] on span "Variables" at bounding box center [588, 581] width 60 height 15
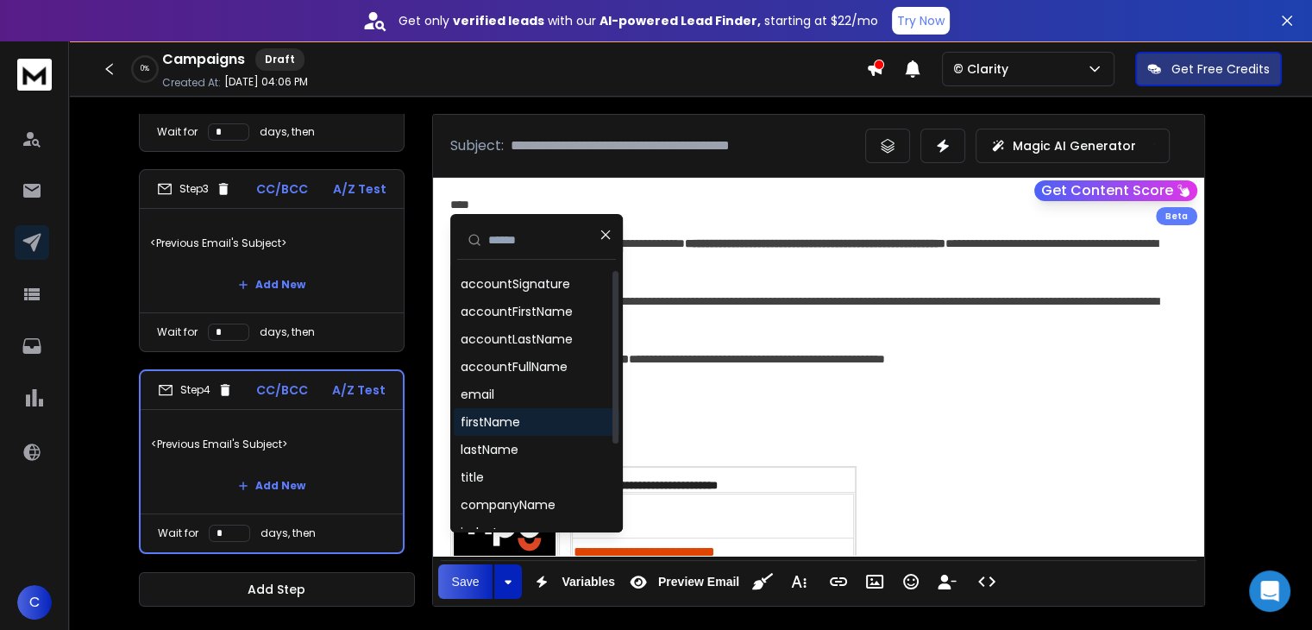
drag, startPoint x: 489, startPoint y: 418, endPoint x: 294, endPoint y: 360, distance: 203.5
click at [490, 417] on div "firstName" at bounding box center [490, 421] width 60 height 17
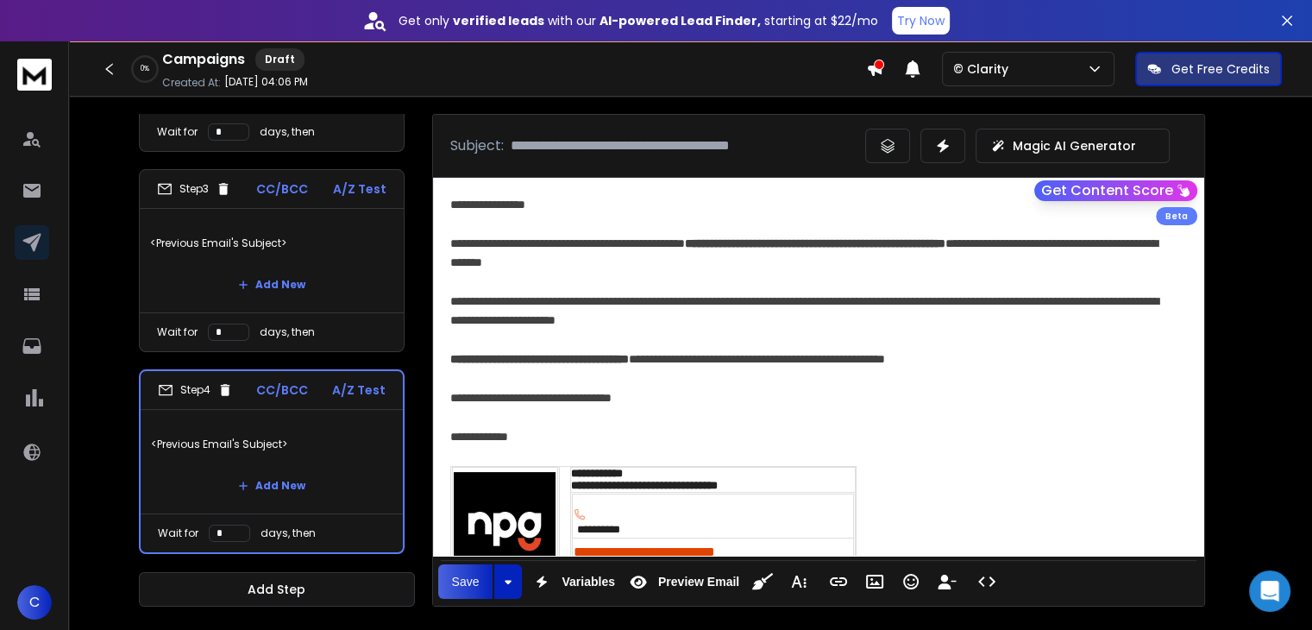
click at [231, 253] on p "<Previous Email's Subject>" at bounding box center [271, 243] width 243 height 48
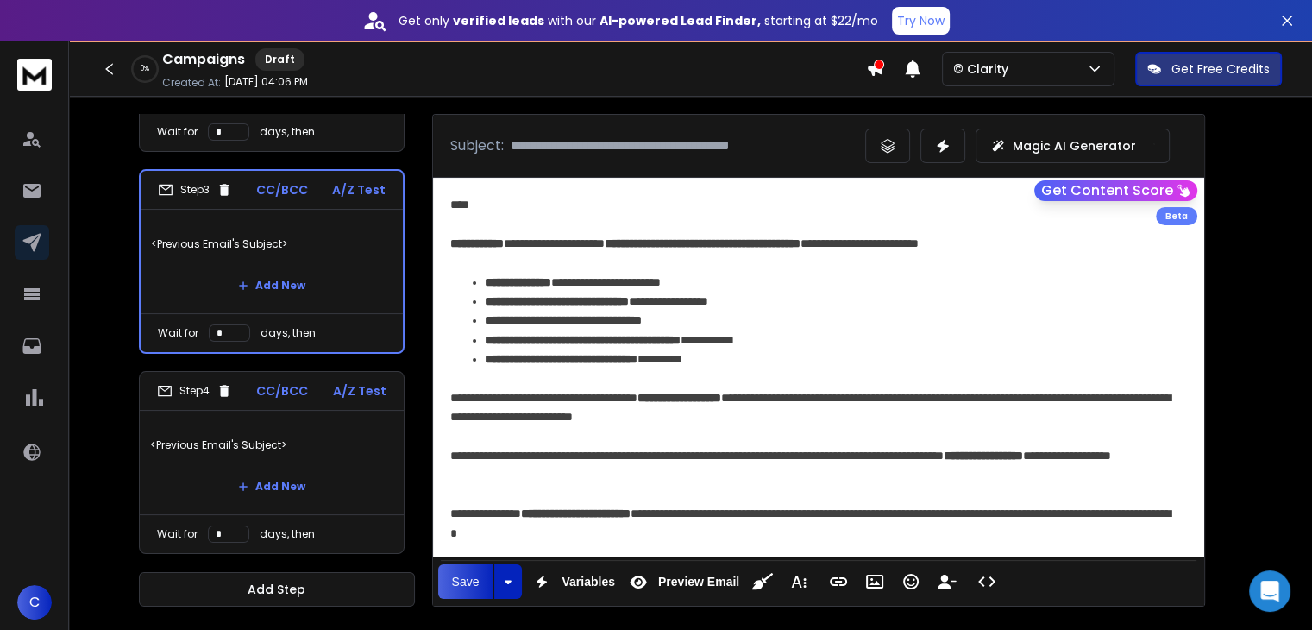
click at [467, 200] on div "****" at bounding box center [812, 204] width 724 height 19
drag, startPoint x: 574, startPoint y: 587, endPoint x: 544, endPoint y: 367, distance: 222.0
click at [574, 586] on span "Variables" at bounding box center [588, 581] width 60 height 15
click at [587, 575] on span "Variables" at bounding box center [588, 581] width 60 height 15
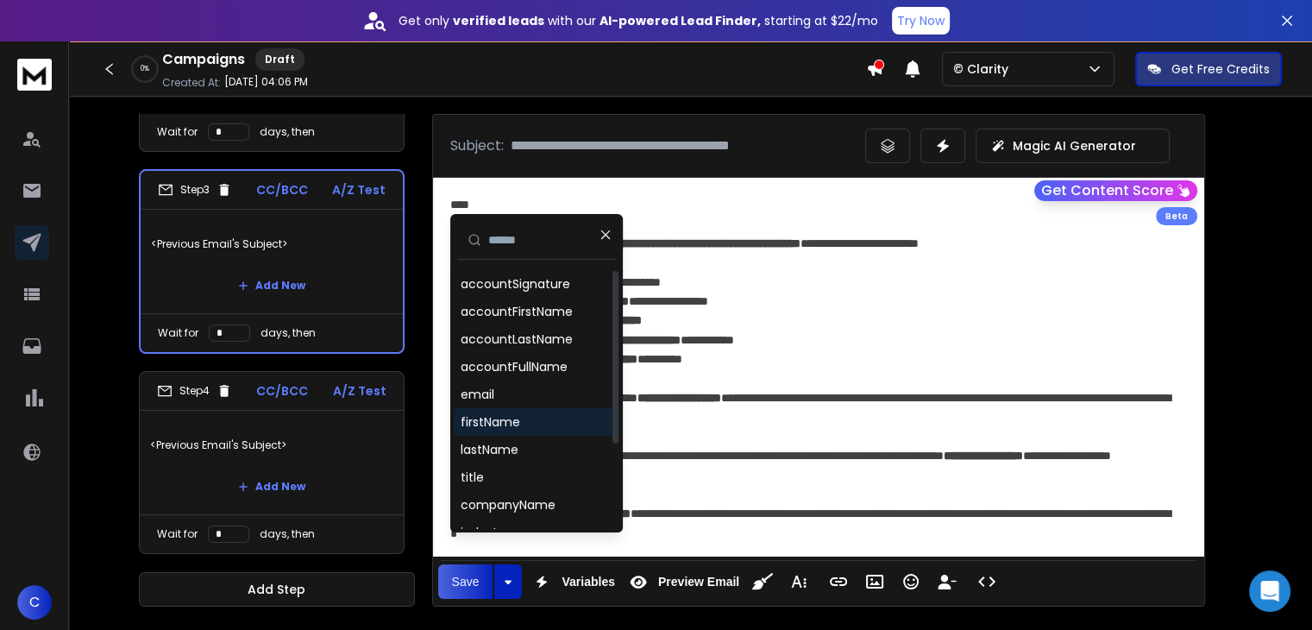
click at [531, 429] on div "firstName" at bounding box center [537, 422] width 166 height 28
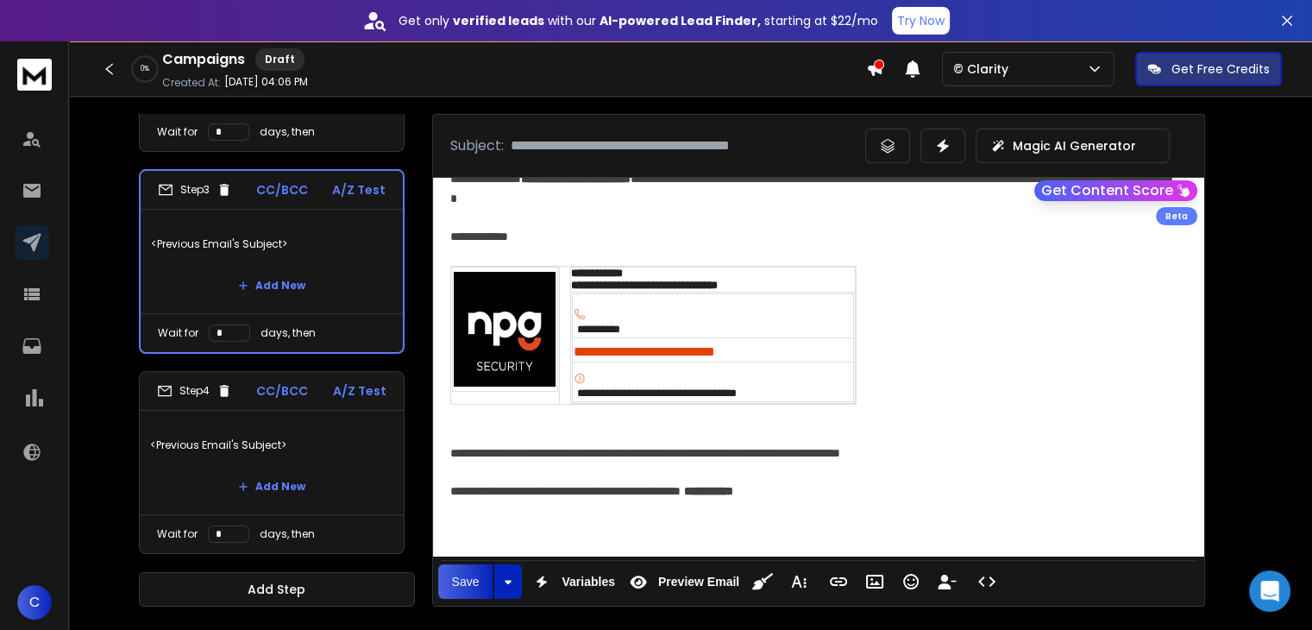
click at [453, 563] on div "Save Save Save as Template Variables Insert Variable Preview Email Preview Emai…" at bounding box center [626, 581] width 381 height 41
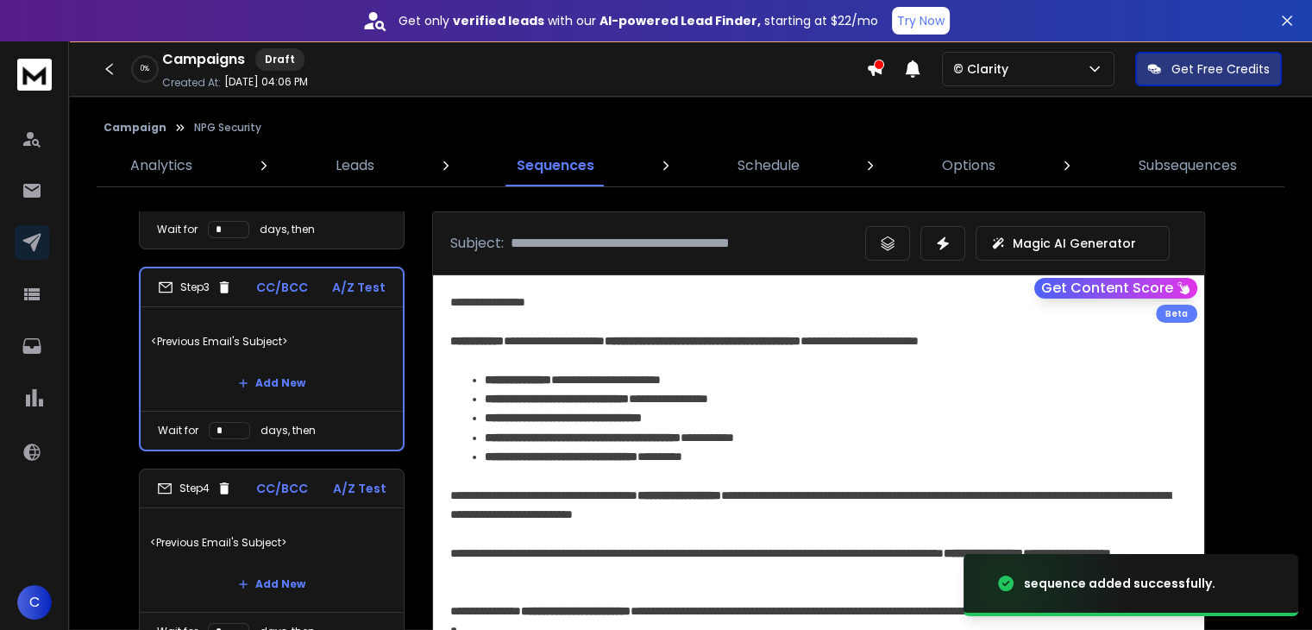
click at [197, 374] on div "Add New" at bounding box center [271, 383] width 241 height 34
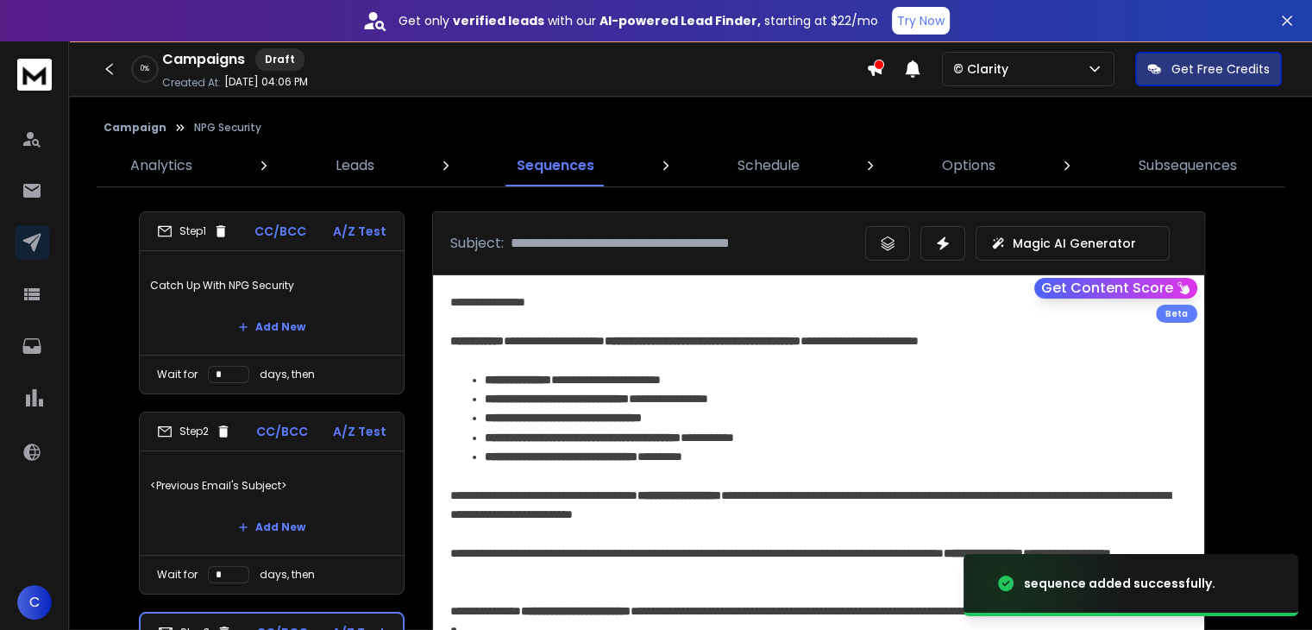
click at [231, 323] on button "Add New" at bounding box center [271, 327] width 95 height 34
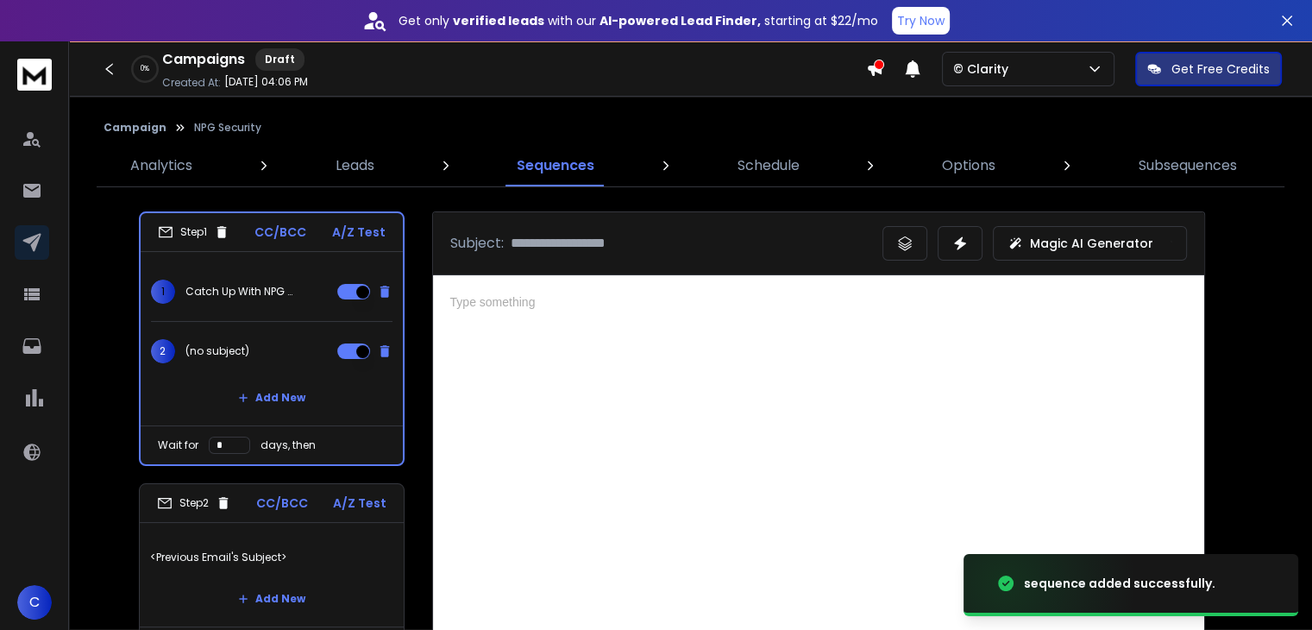
click at [386, 348] on icon at bounding box center [385, 351] width 16 height 16
type input "**********"
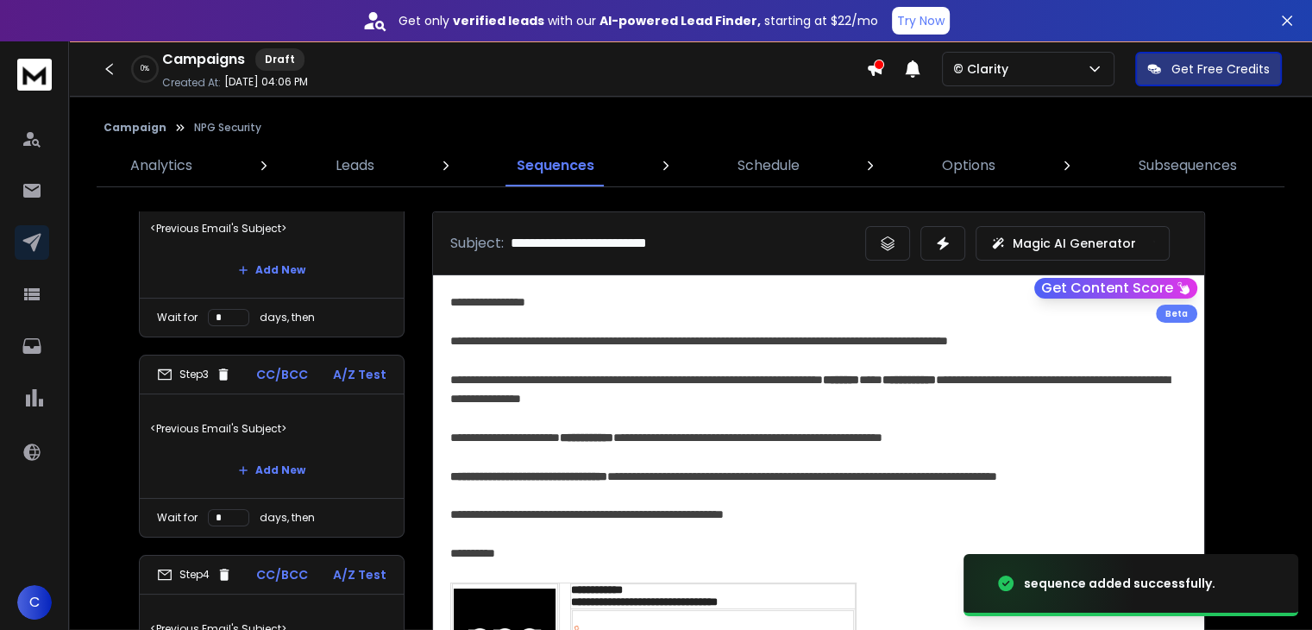
drag, startPoint x: 820, startPoint y: 84, endPoint x: 811, endPoint y: 142, distance: 59.3
click at [821, 103] on div "**********" at bounding box center [656, 384] width 1312 height 686
click at [776, 147] on link "Schedule" at bounding box center [768, 165] width 83 height 41
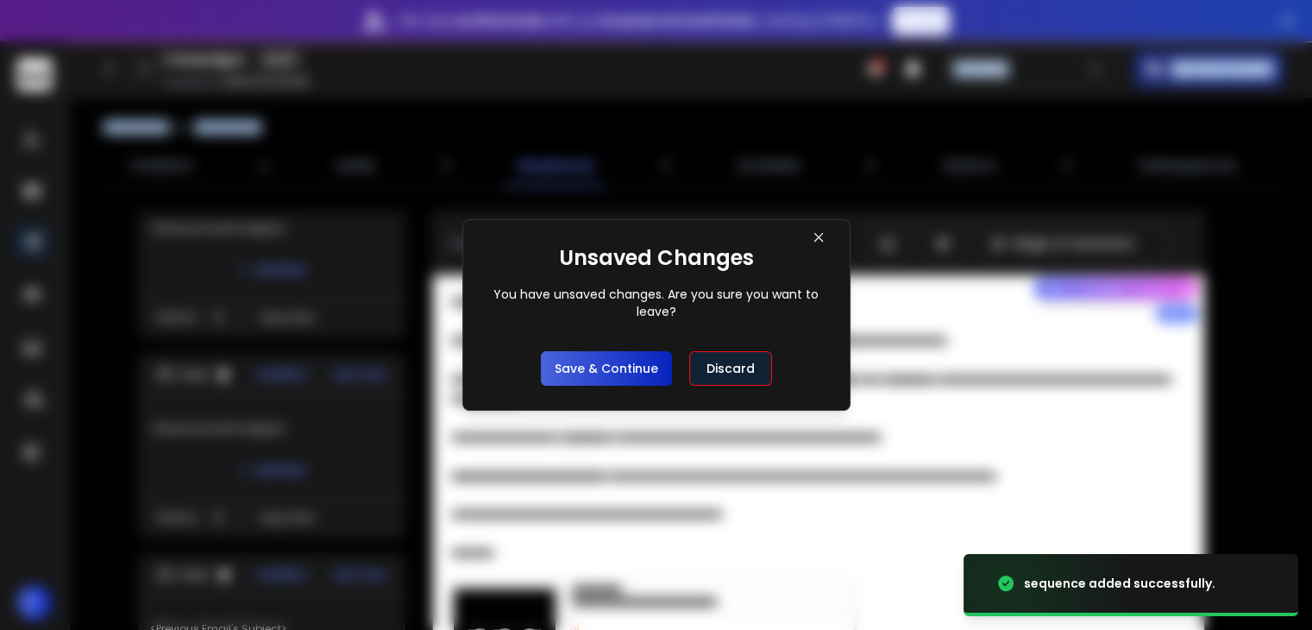
drag, startPoint x: 776, startPoint y: 147, endPoint x: 773, endPoint y: 170, distance: 22.7
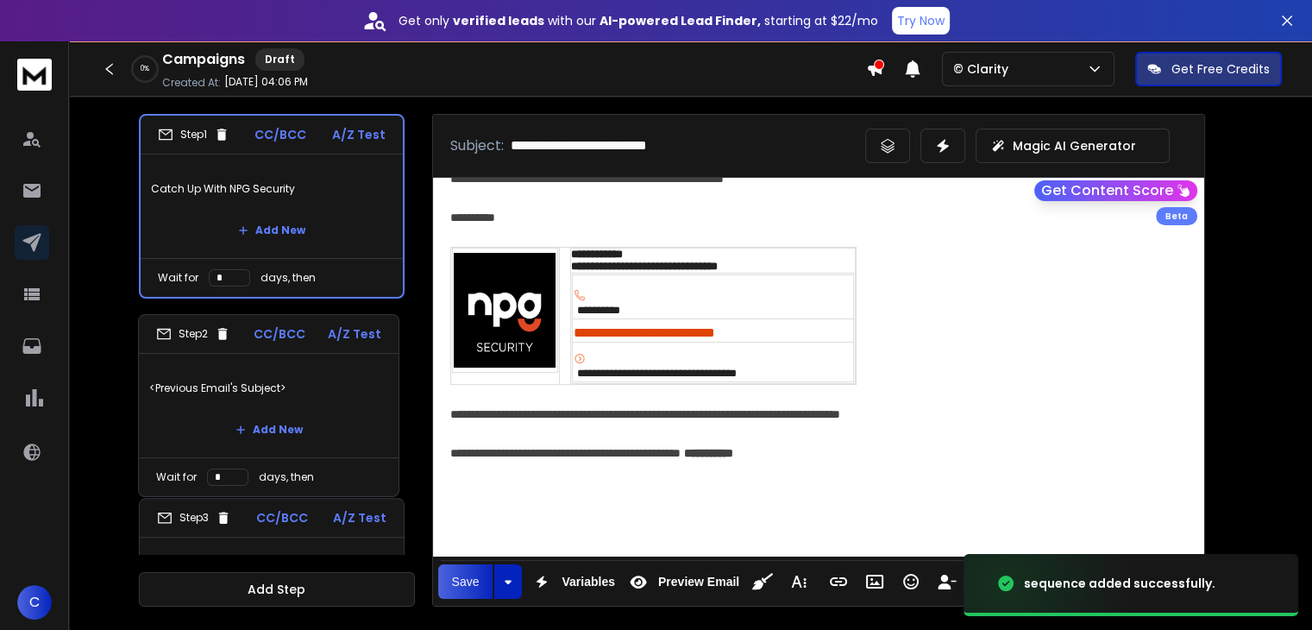
drag, startPoint x: 199, startPoint y: 384, endPoint x: 646, endPoint y: 358, distance: 447.5
click at [200, 384] on ul "Step 1 CC/BCC A/Z Test Catch Up With NPG Security Add New Wait for * days, then…" at bounding box center [272, 586] width 266 height 945
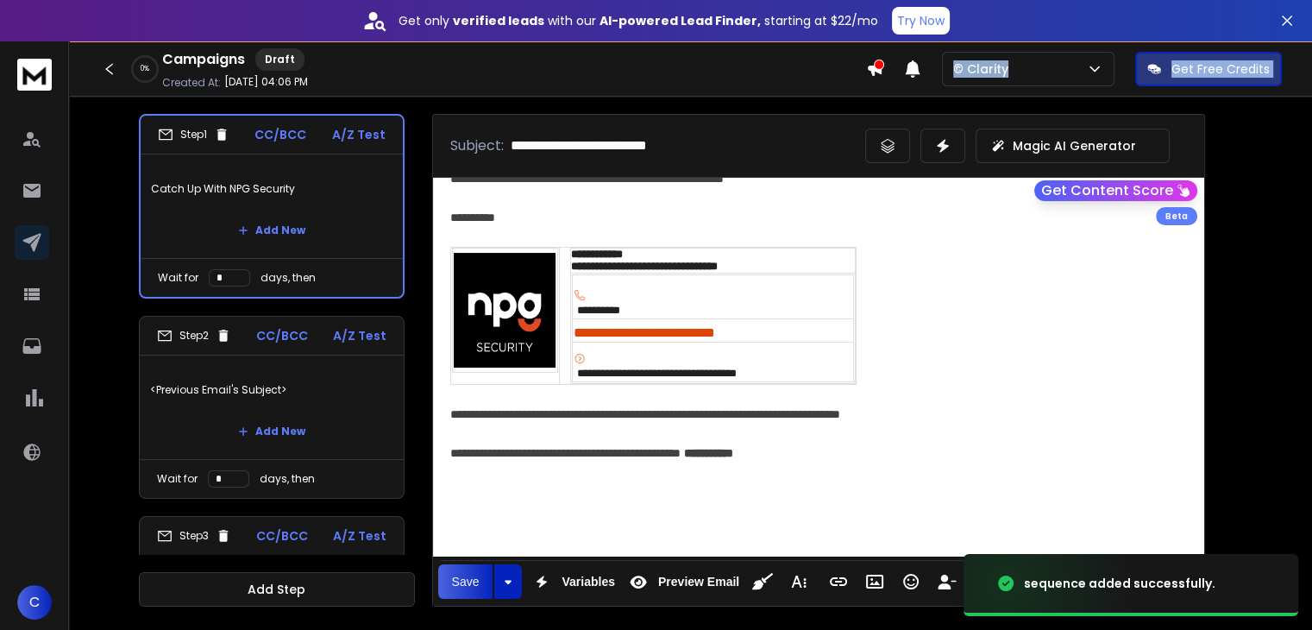
click at [209, 414] on div "Add New" at bounding box center [271, 431] width 243 height 34
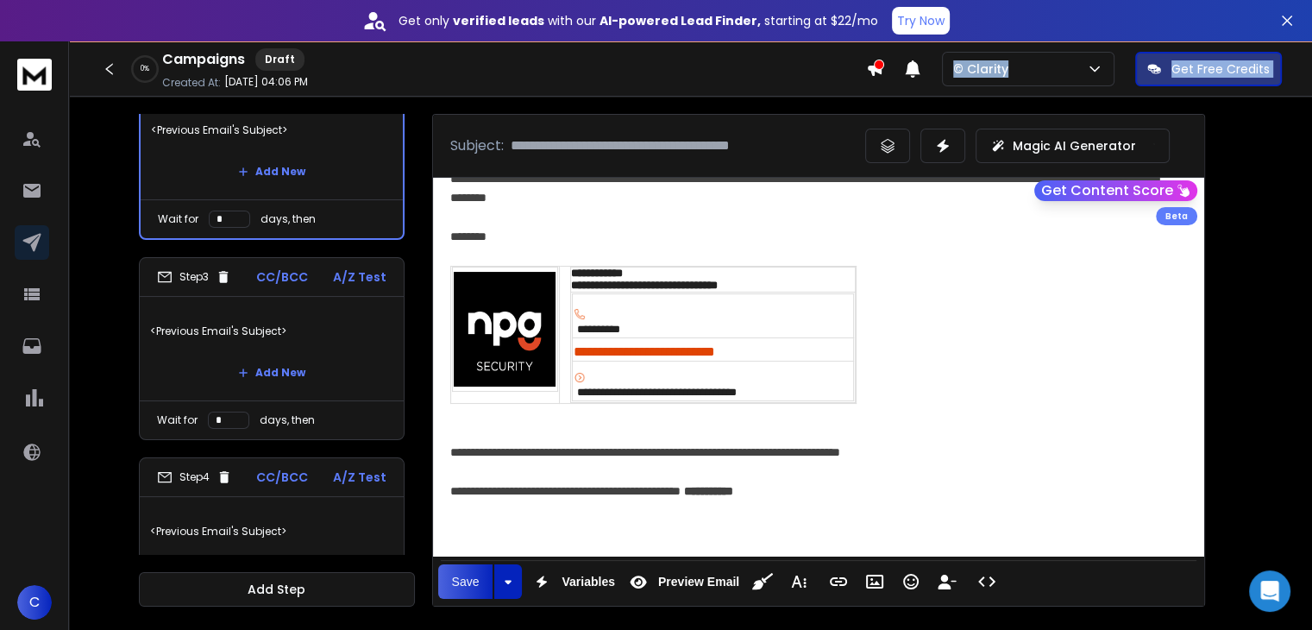
click at [176, 333] on p "<Previous Email's Subject>" at bounding box center [271, 331] width 243 height 48
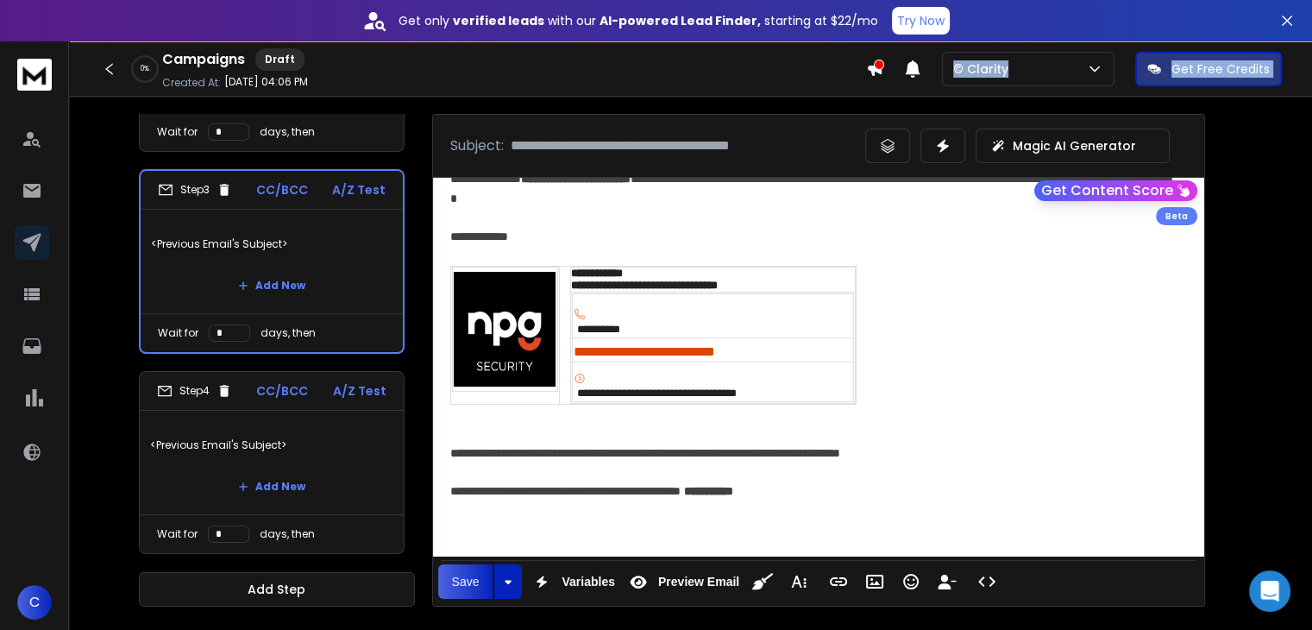
click at [231, 429] on p "<Previous Email's Subject>" at bounding box center [271, 445] width 243 height 48
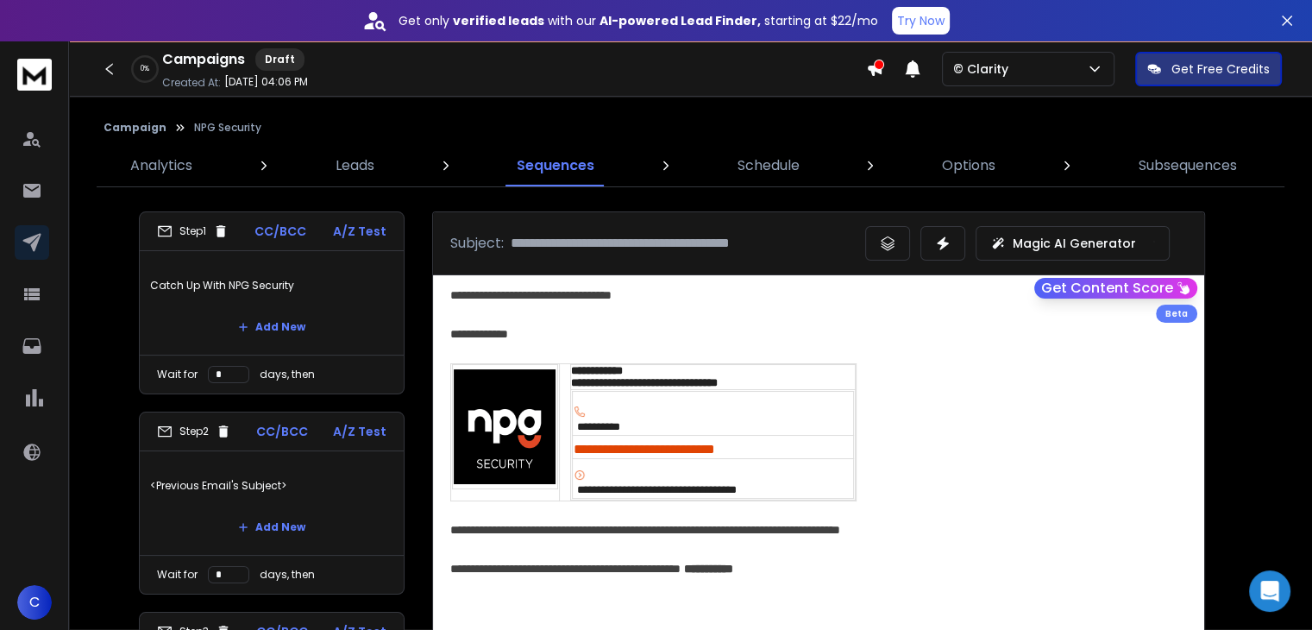
click at [233, 377] on input "*" at bounding box center [228, 374] width 41 height 17
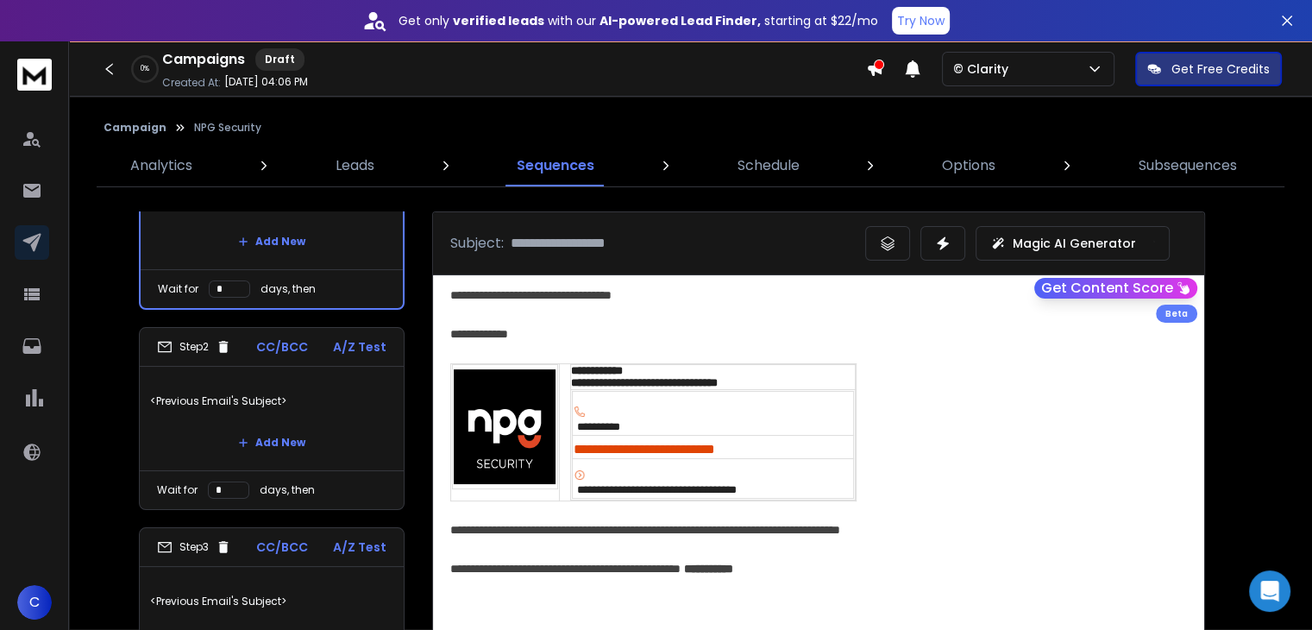
type input "*"
click at [230, 491] on input "*" at bounding box center [228, 489] width 41 height 17
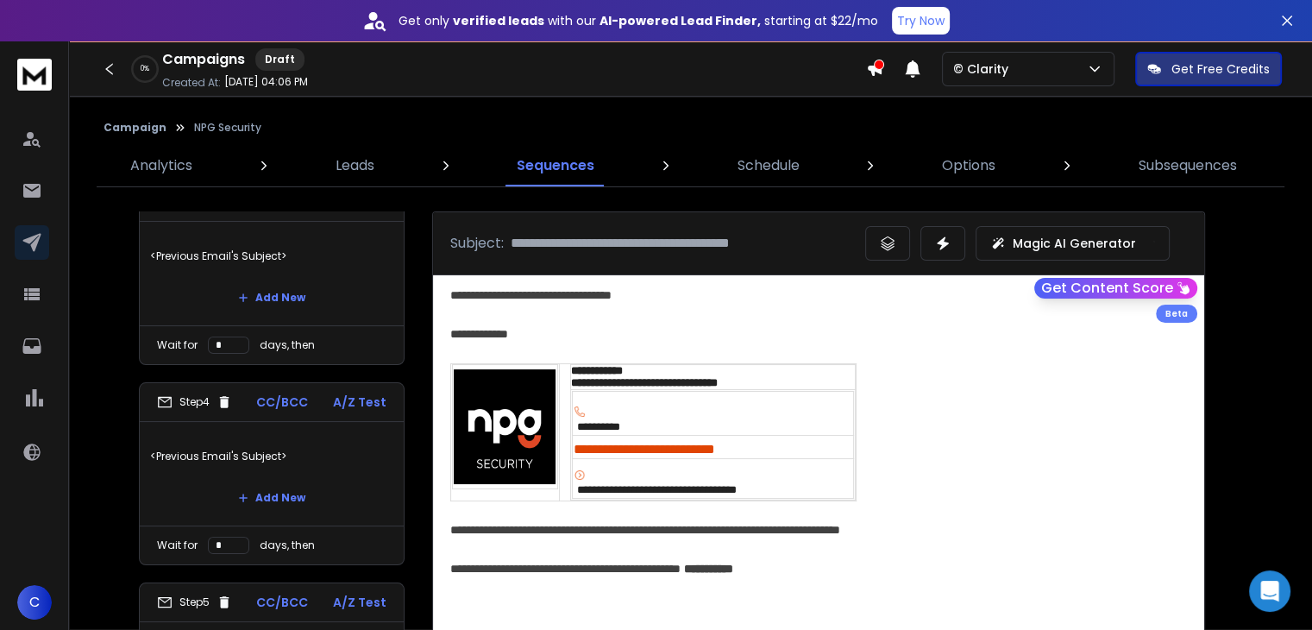
type input "*"
click at [221, 338] on input "*" at bounding box center [228, 344] width 41 height 17
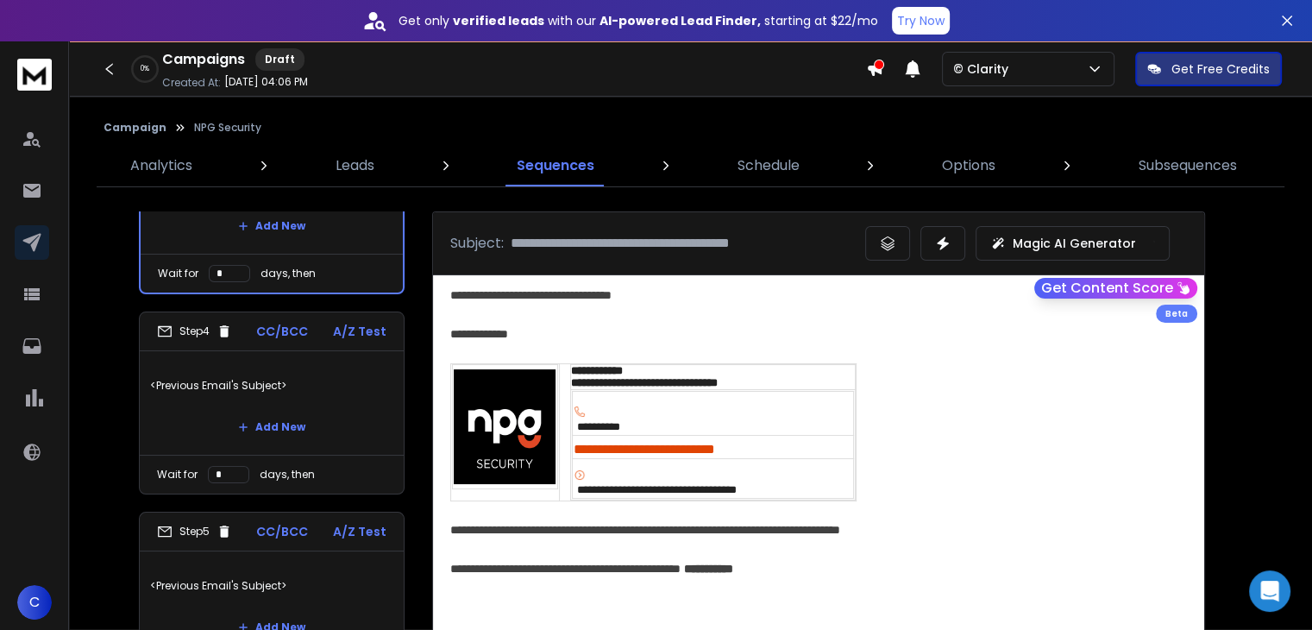
type input "*"
click at [235, 473] on input "*" at bounding box center [228, 474] width 41 height 17
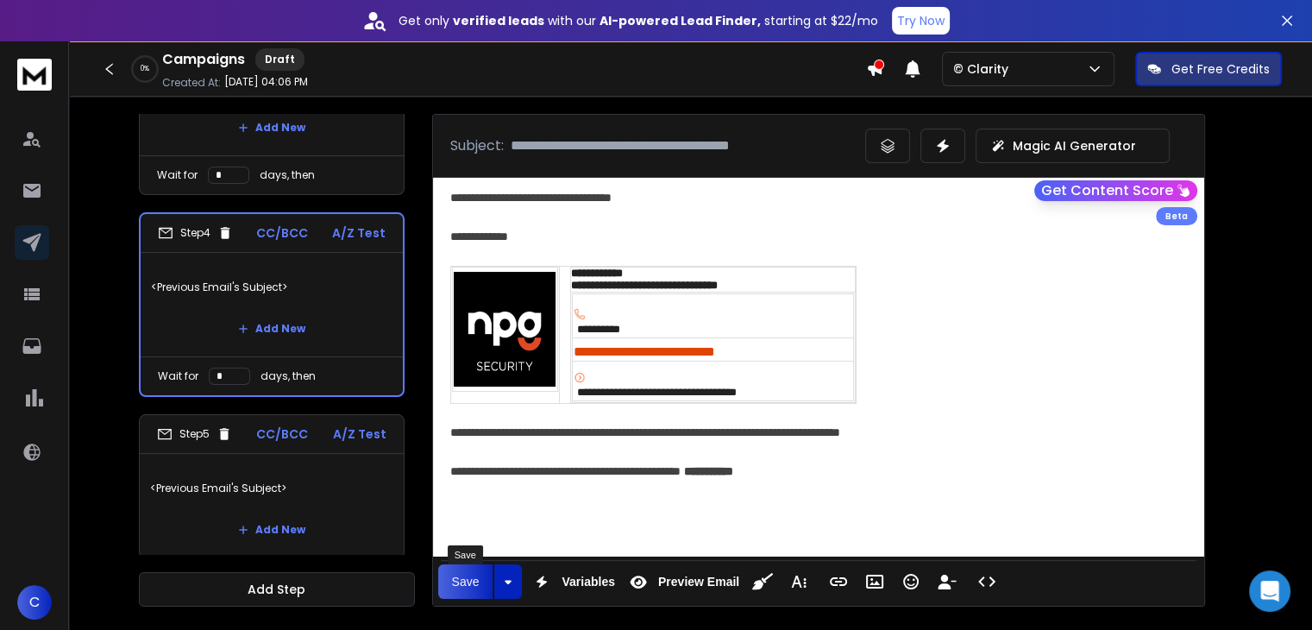
type input "*"
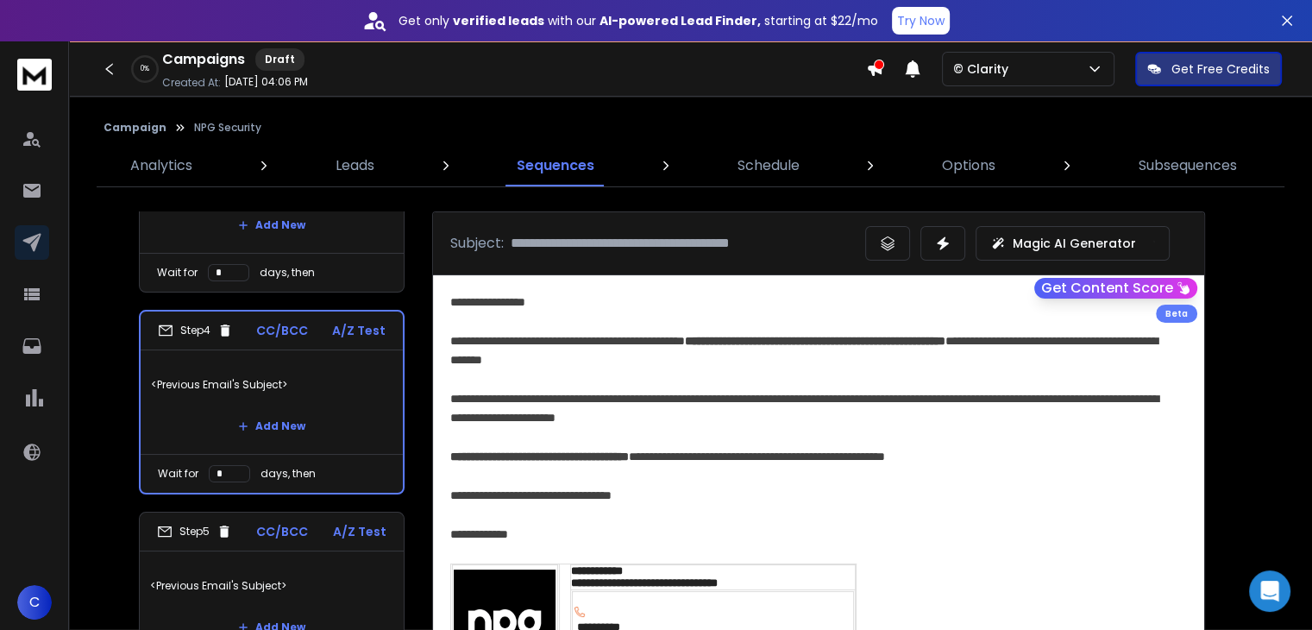
click at [776, 169] on p "Schedule" at bounding box center [768, 165] width 62 height 21
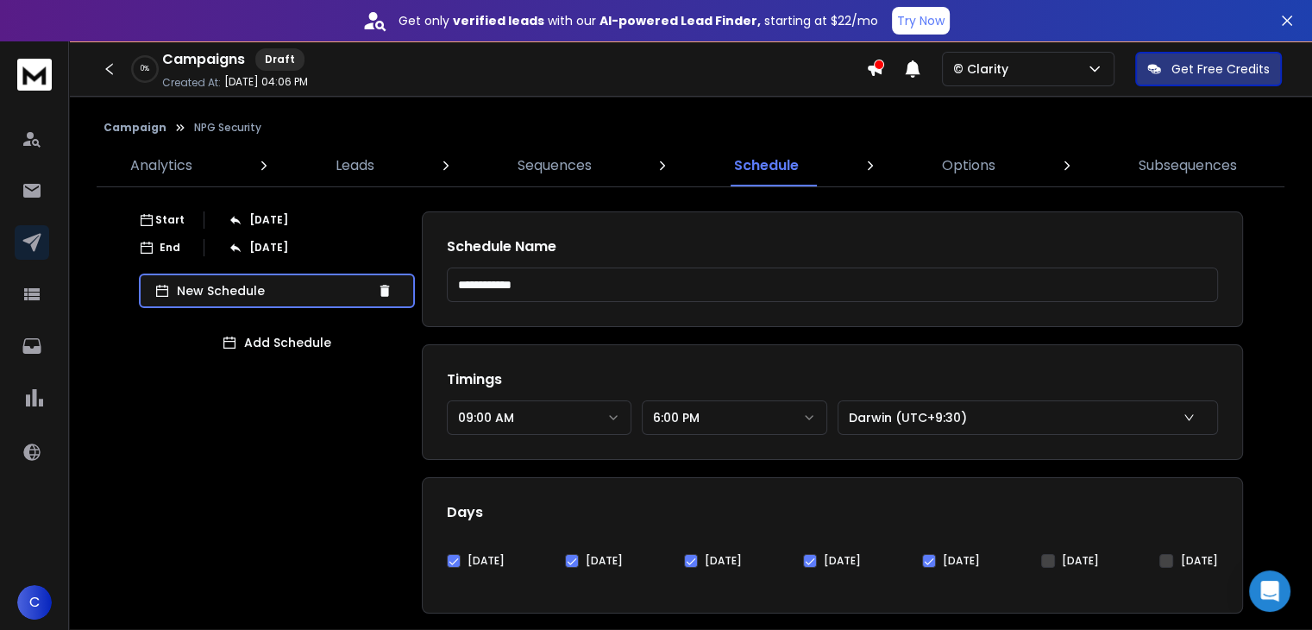
click at [967, 160] on p "Options" at bounding box center [968, 165] width 53 height 21
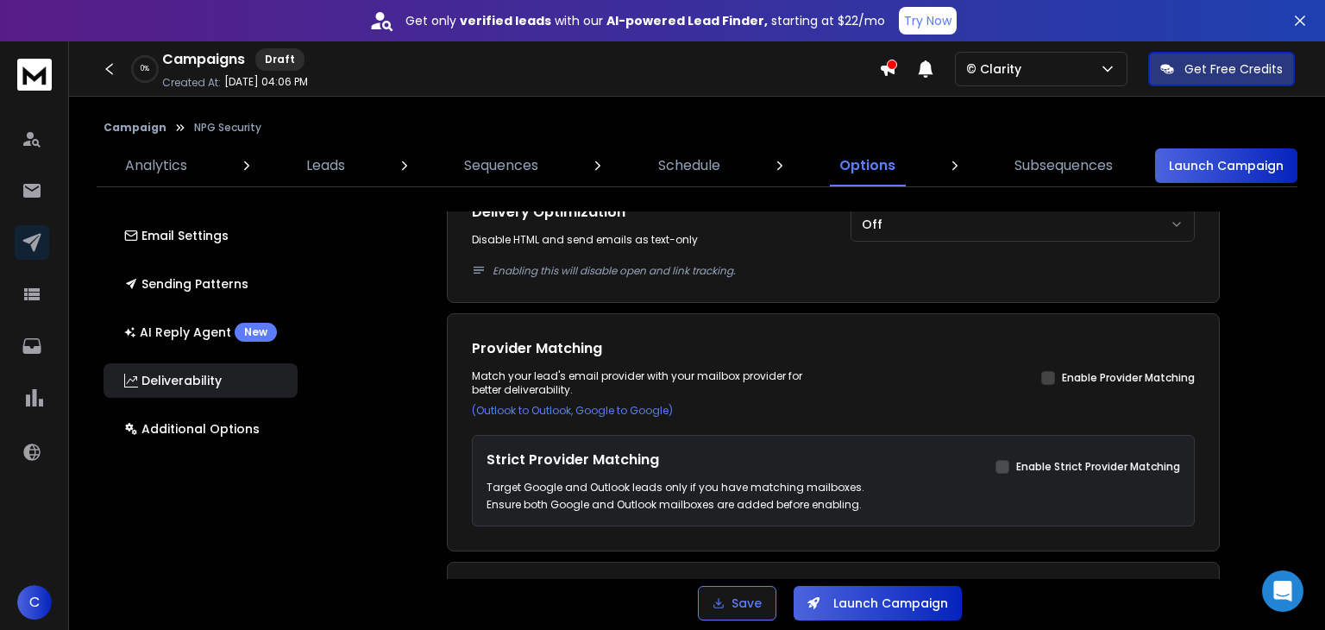
scroll to position [2501, 0]
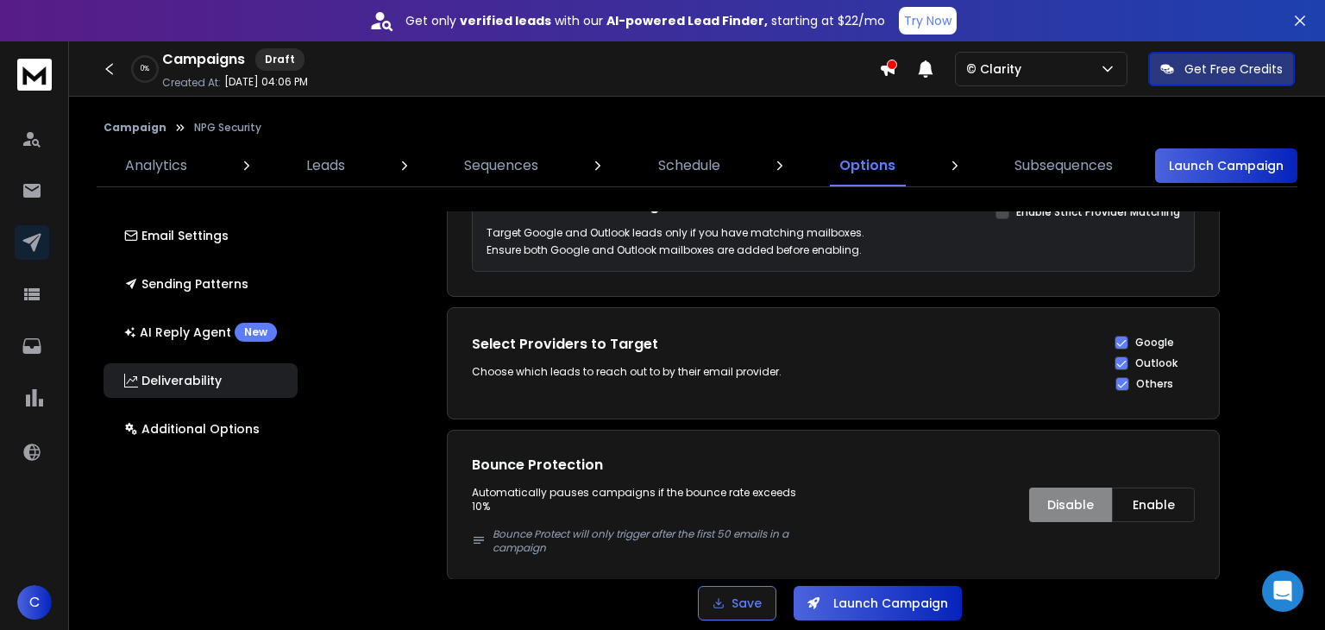
click at [848, 611] on button "Launch Campaign" at bounding box center [877, 603] width 168 height 34
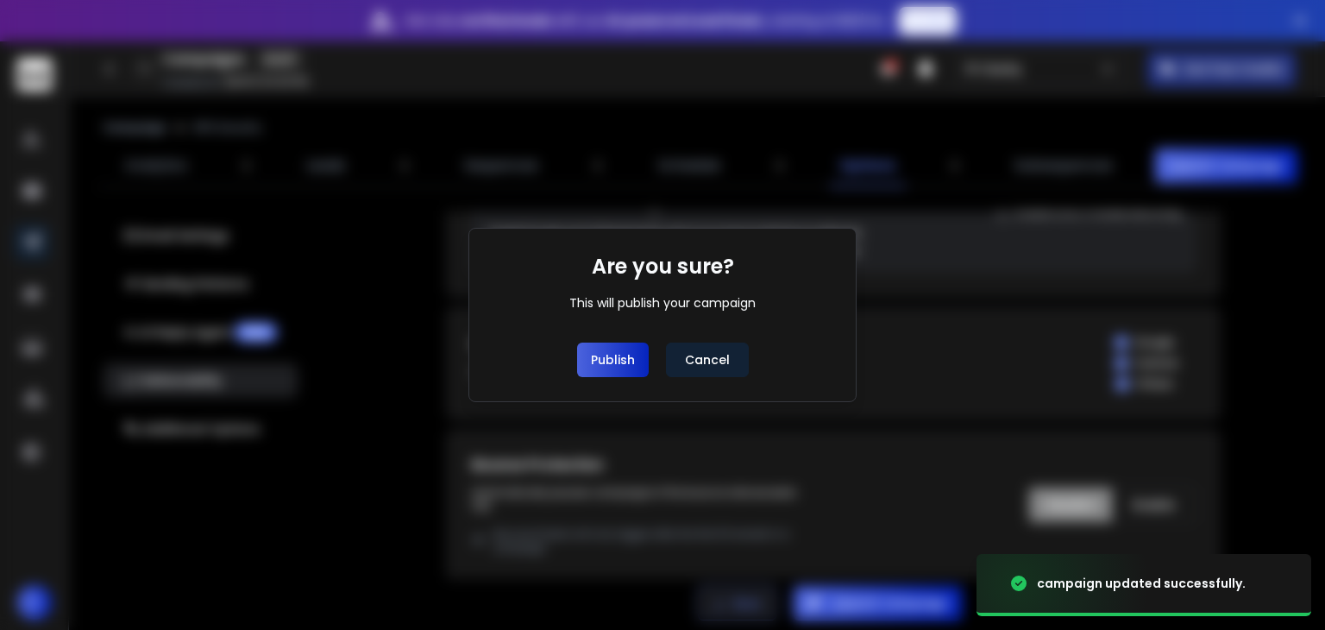
click at [635, 337] on div "Are you sure? This will publish your campaign Publish Cancel" at bounding box center [662, 315] width 338 height 124
drag, startPoint x: 626, startPoint y: 350, endPoint x: 611, endPoint y: 351, distance: 15.5
click at [613, 363] on button "Publish" at bounding box center [613, 359] width 72 height 34
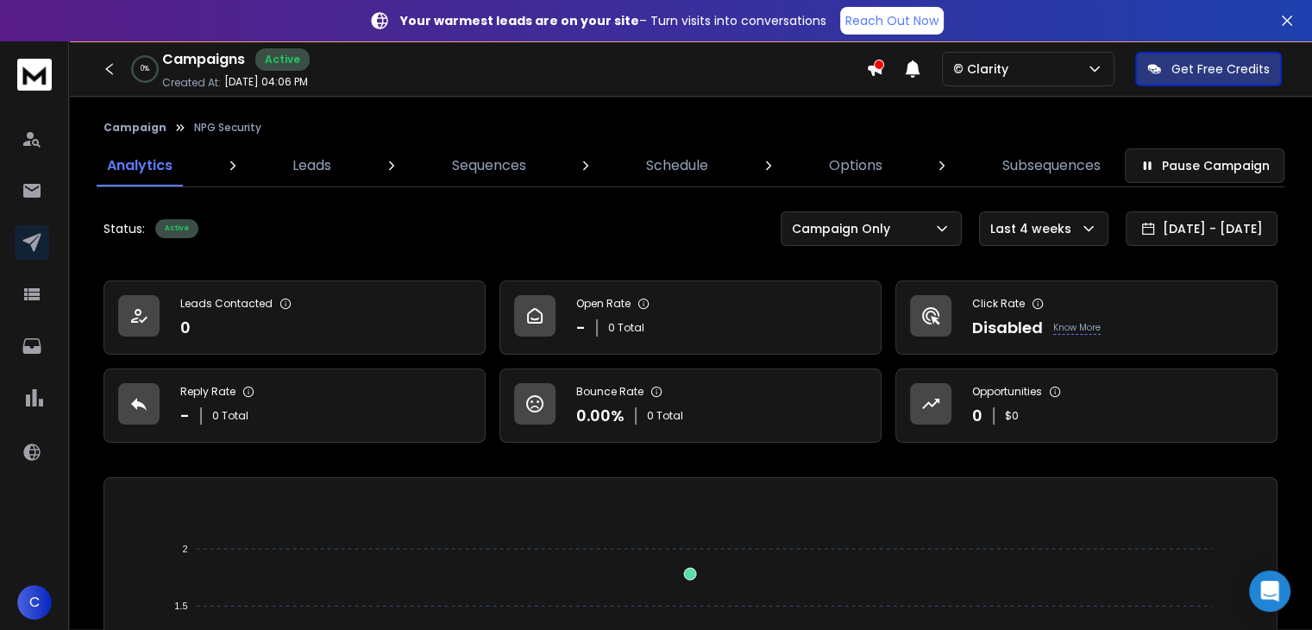
click at [17, 342] on link at bounding box center [32, 346] width 34 height 34
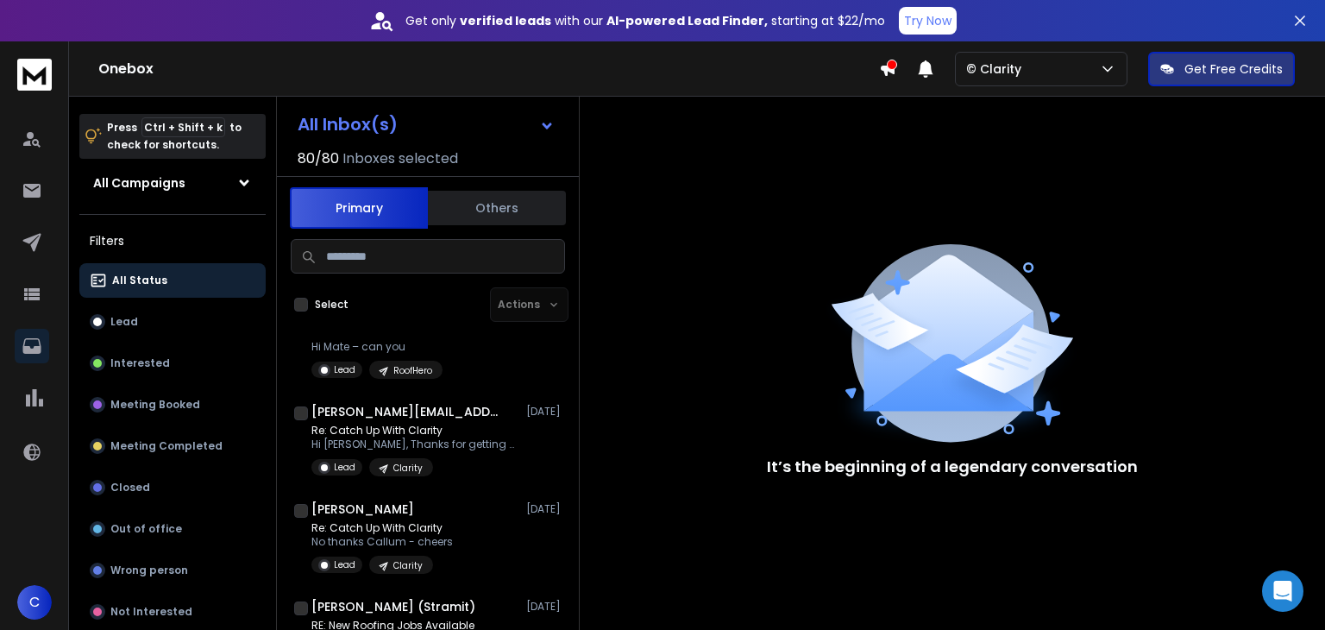
scroll to position [172, 0]
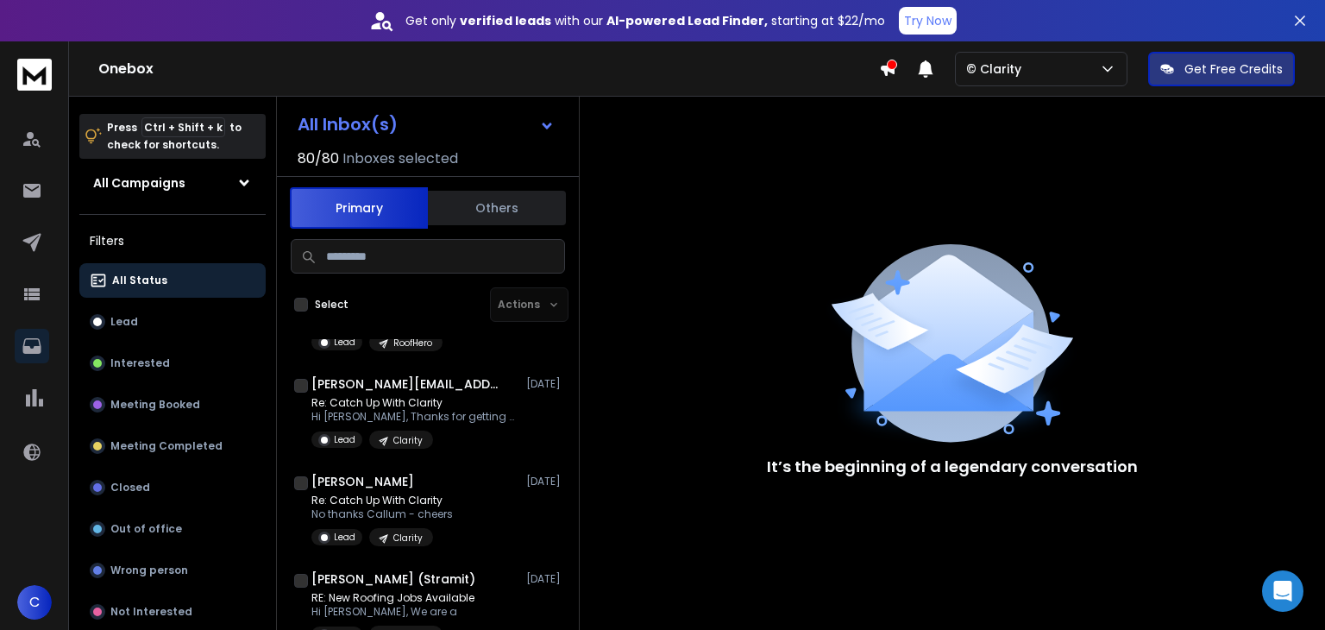
click at [437, 418] on p "Hi Jerry, Thanks for getting back" at bounding box center [414, 417] width 207 height 14
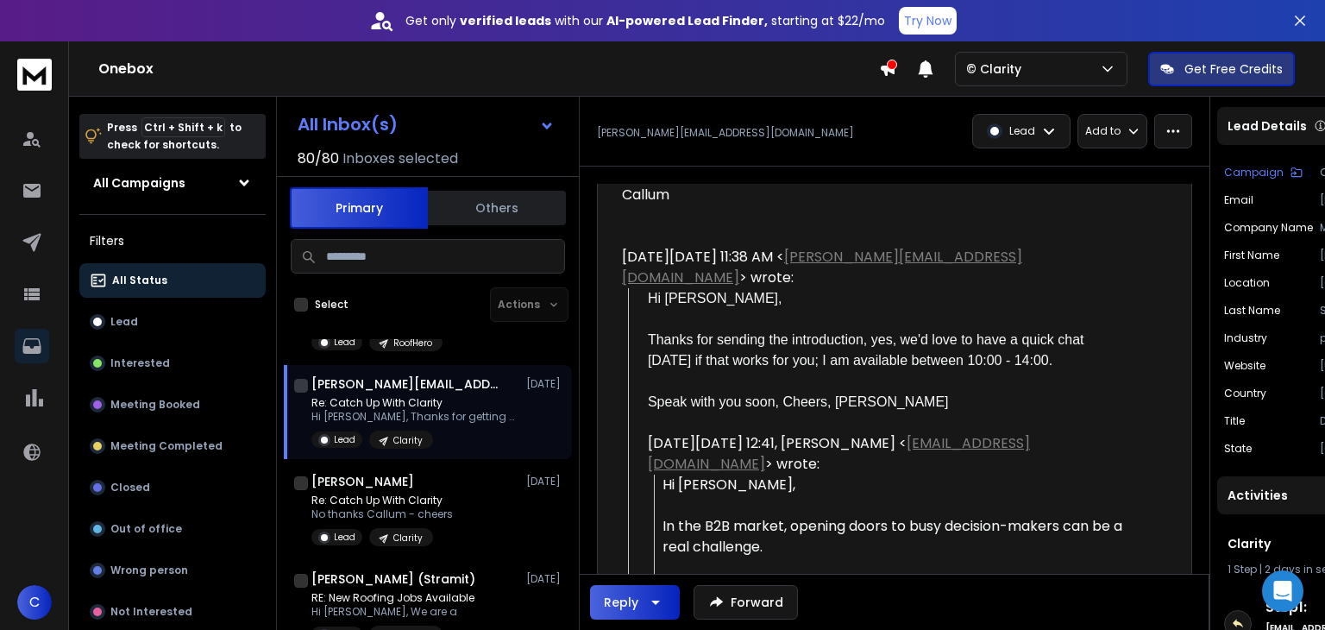
scroll to position [345, 0]
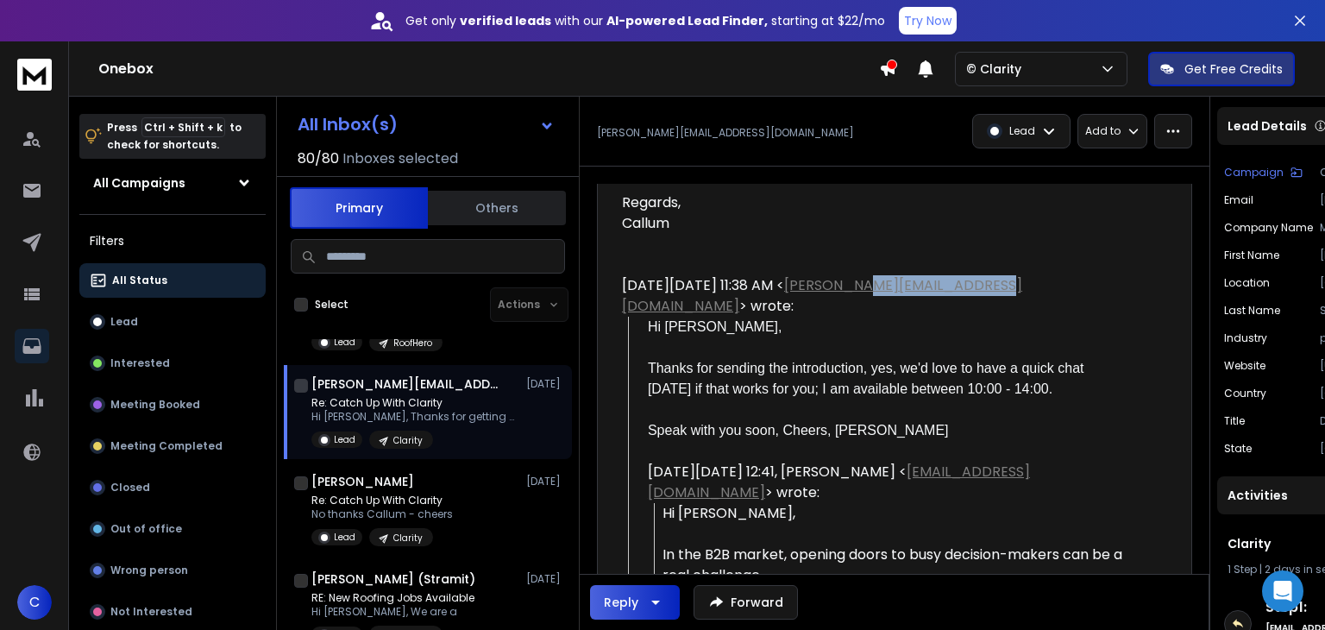
drag, startPoint x: 1069, startPoint y: 285, endPoint x: 926, endPoint y: 290, distance: 143.2
click at [926, 290] on div "On Friday, Aug 8, 2025 at 11:38 AM < jerry.sin@meta-connects.com > wrote:" at bounding box center [874, 295] width 504 height 41
copy link "meta-connects.com"
